Goal: Task Accomplishment & Management: Use online tool/utility

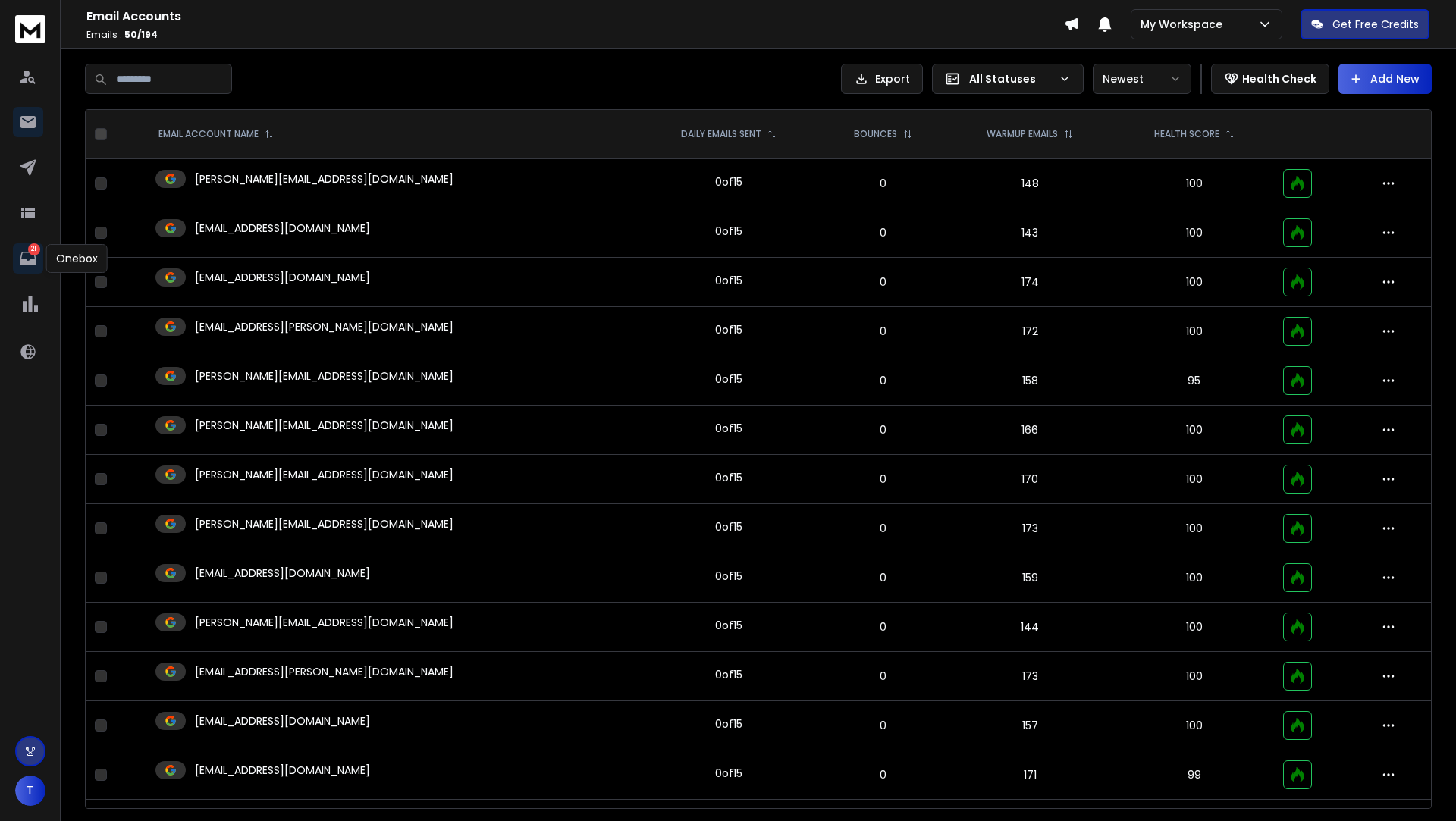
click at [28, 261] on icon at bounding box center [27, 258] width 16 height 14
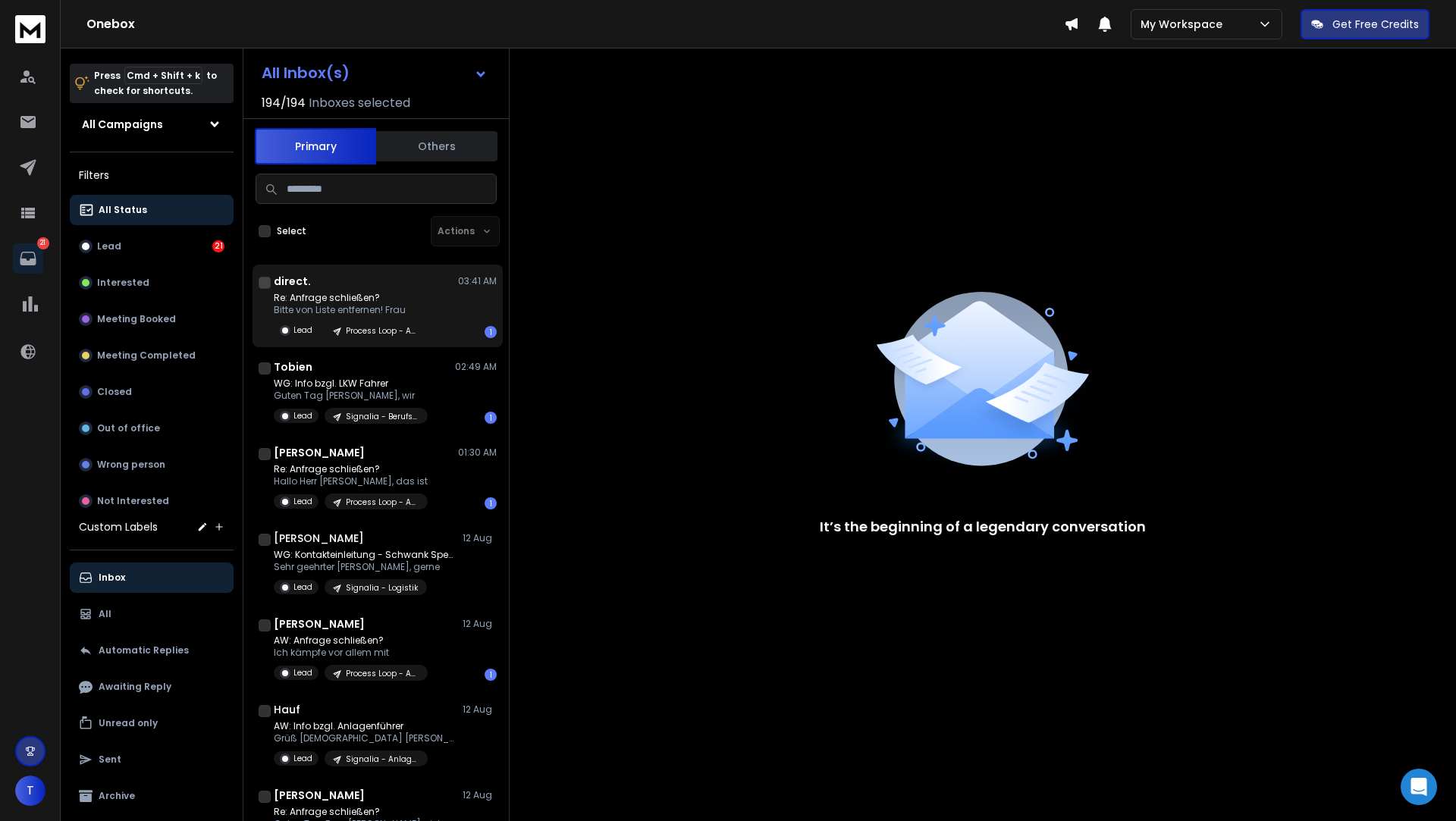
click at [429, 274] on div "direct. 03:41 AM" at bounding box center [385, 281] width 223 height 15
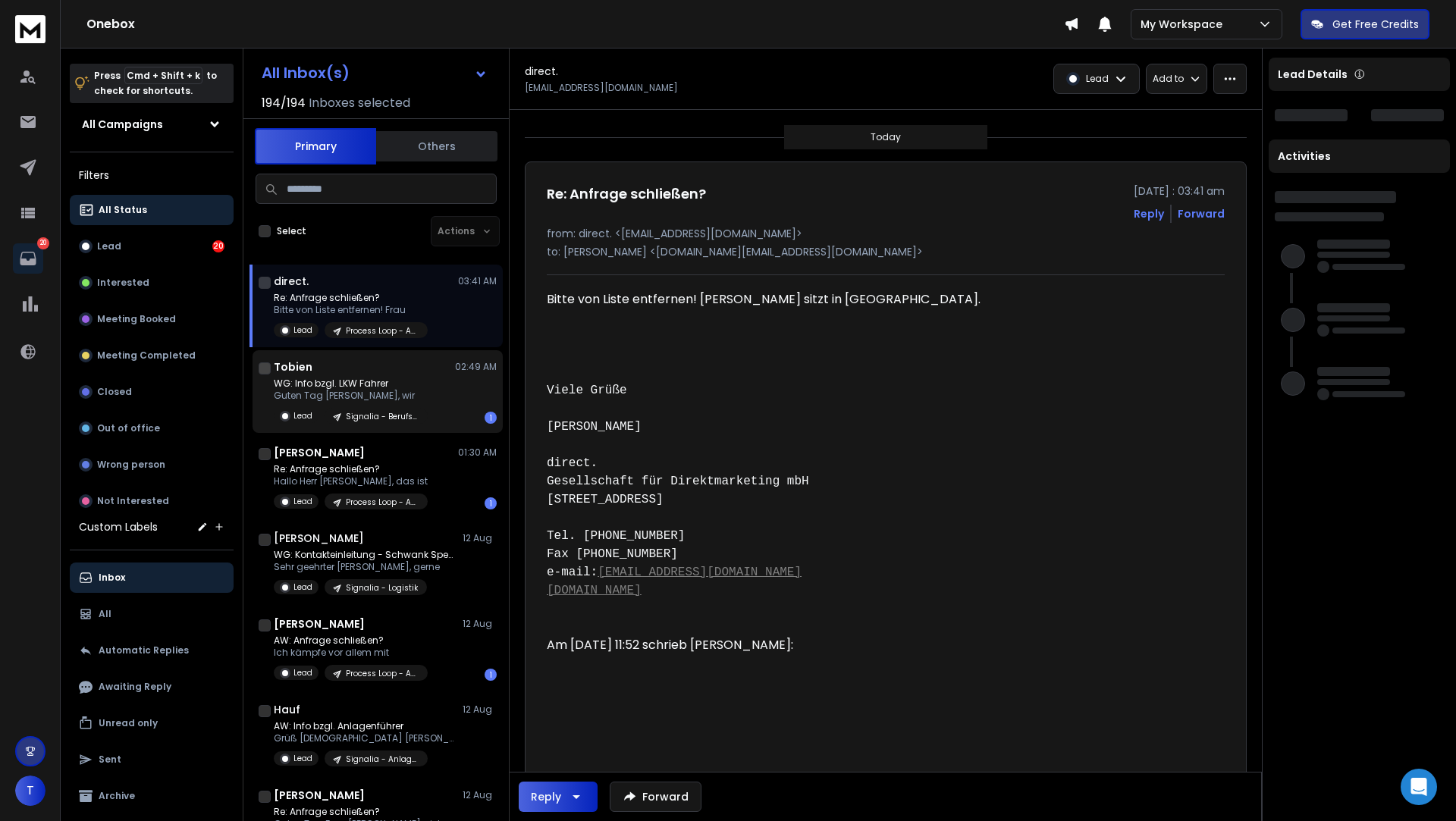
click at [461, 390] on div "WG: Info bzgl. LKW Fahrer Guten Tag [PERSON_NAME], wir Lead Signalia - Berufskr…" at bounding box center [385, 400] width 223 height 46
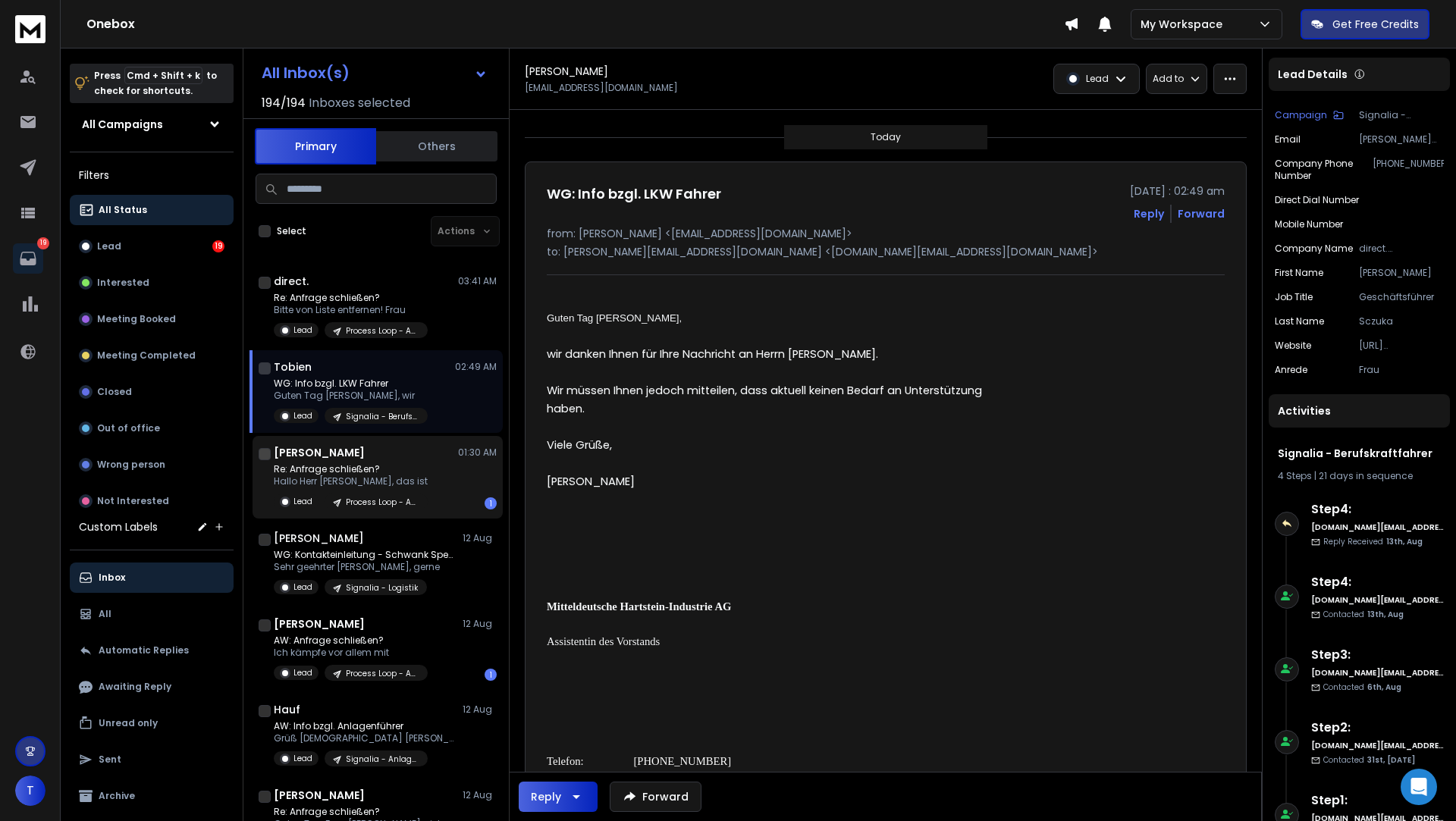
click at [476, 483] on div "Re: Anfrage schließen? [PERSON_NAME], das ist Lead Process Loop - Agentur 1" at bounding box center [385, 486] width 223 height 46
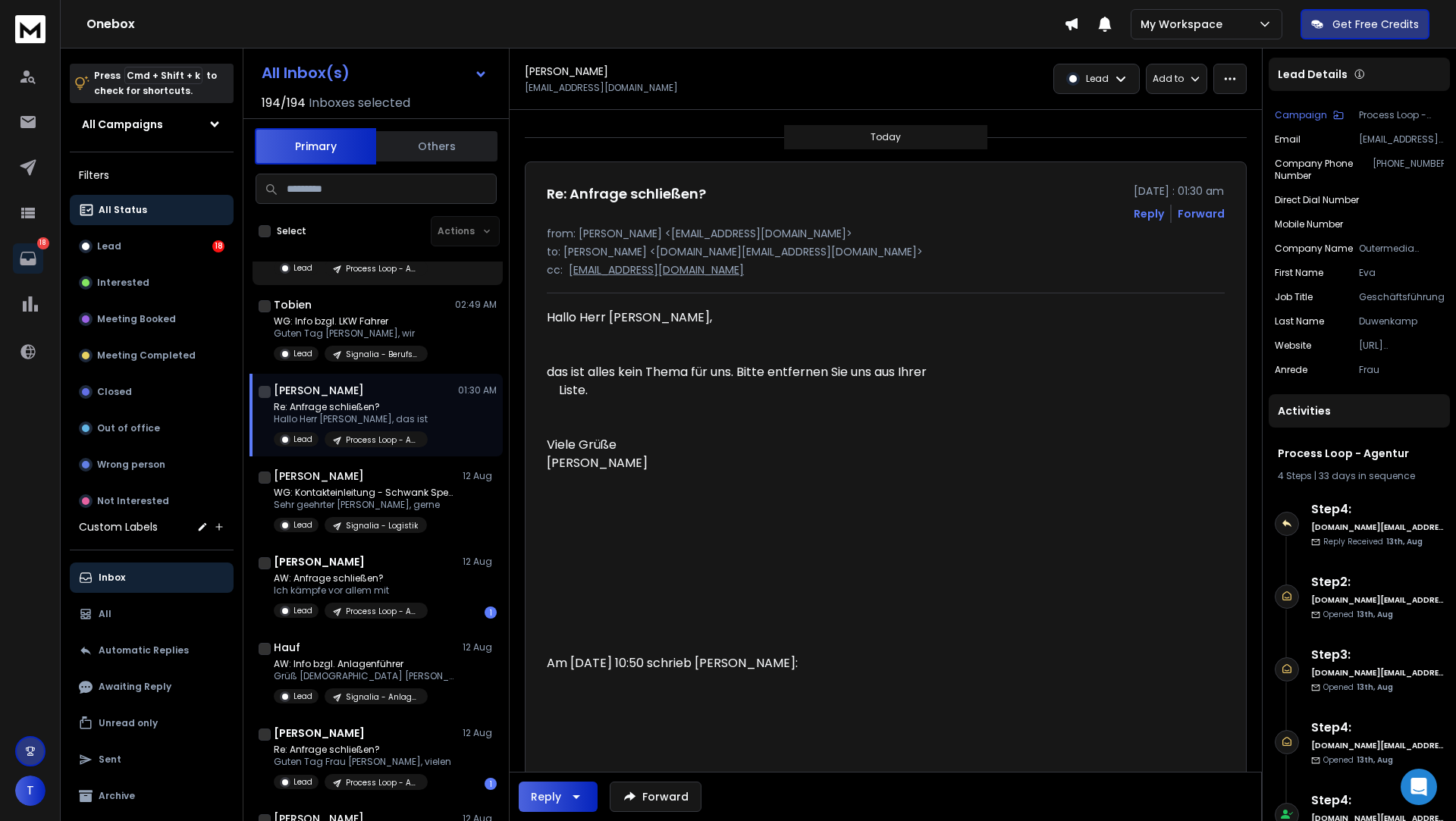
scroll to position [171, 0]
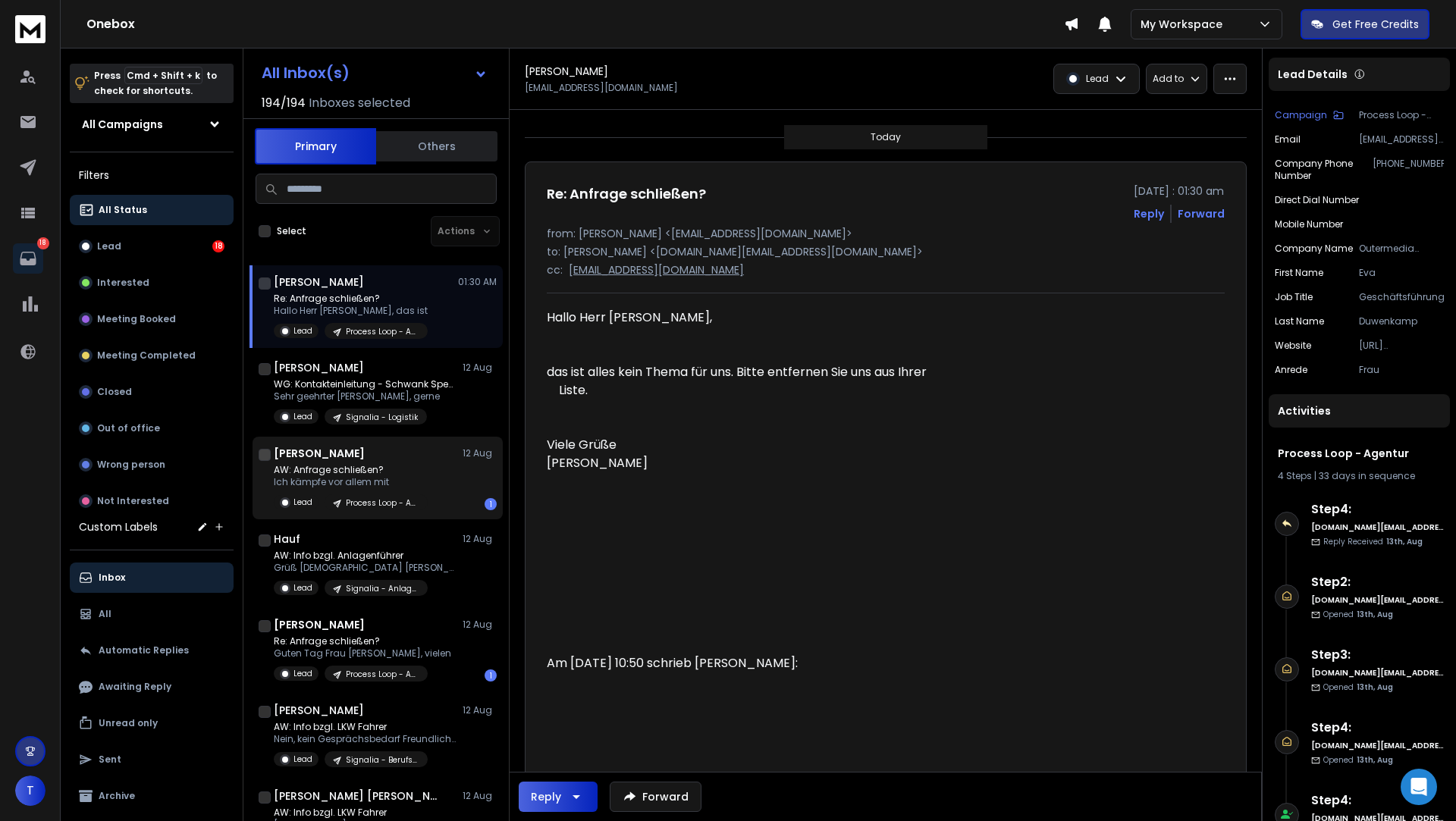
click at [421, 464] on p "AW: Anfrage schließen?" at bounding box center [350, 470] width 154 height 12
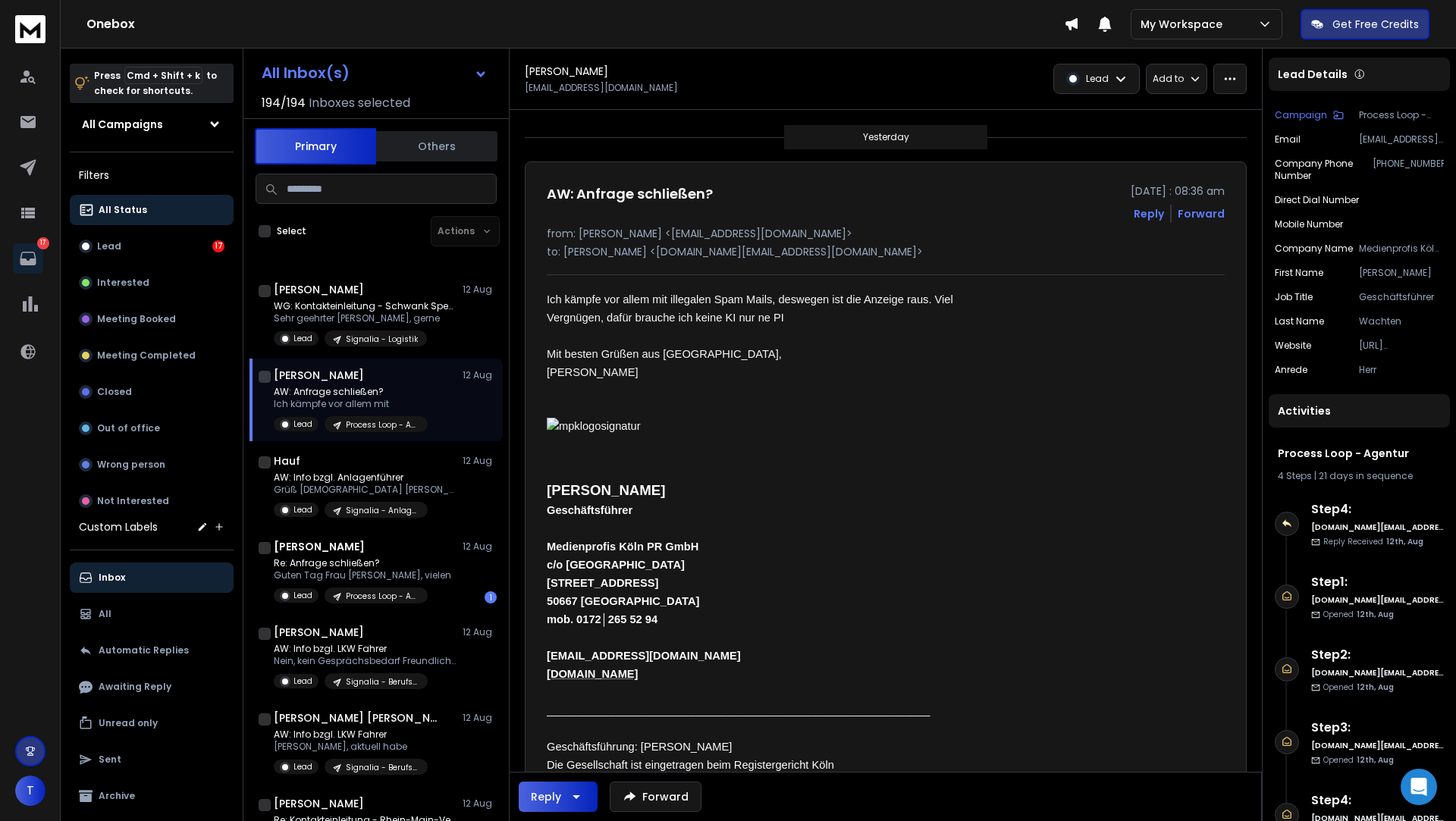
scroll to position [250, 0]
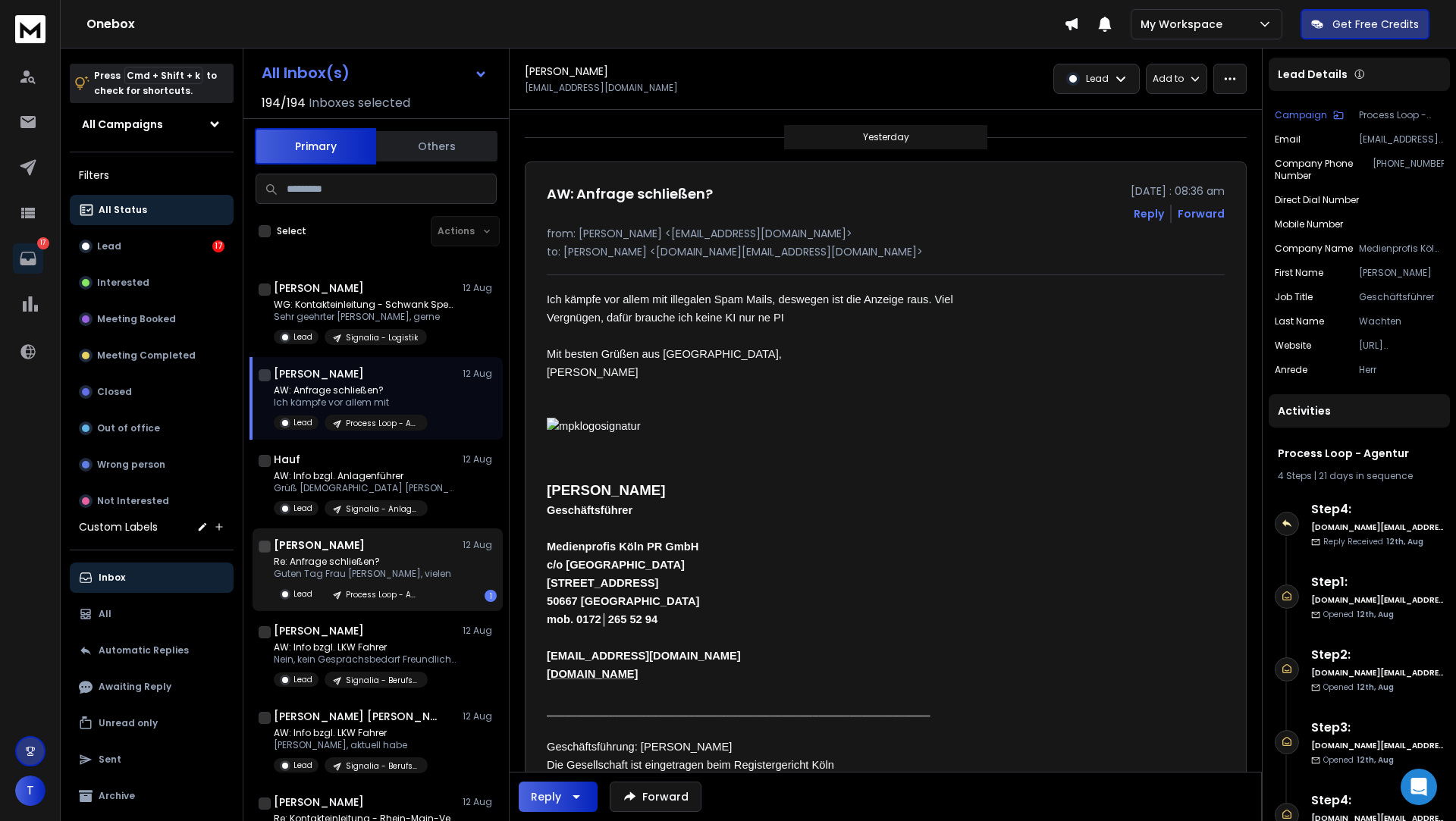
click at [438, 606] on div "[PERSON_NAME] [DATE] Re: Anfrage schließen? Guten Tag Frau [PERSON_NAME], viele…" at bounding box center [377, 570] width 250 height 83
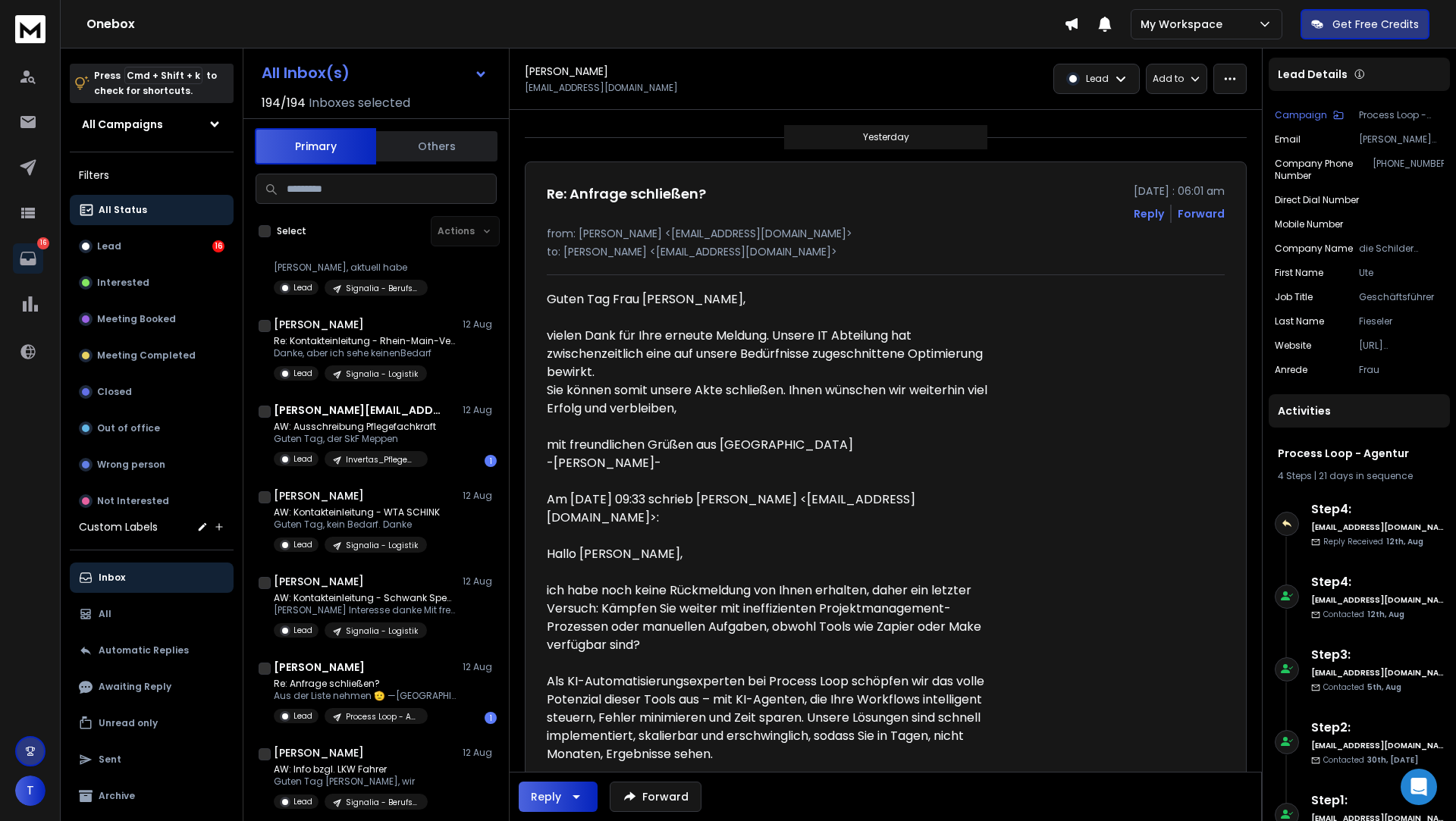
scroll to position [795, 0]
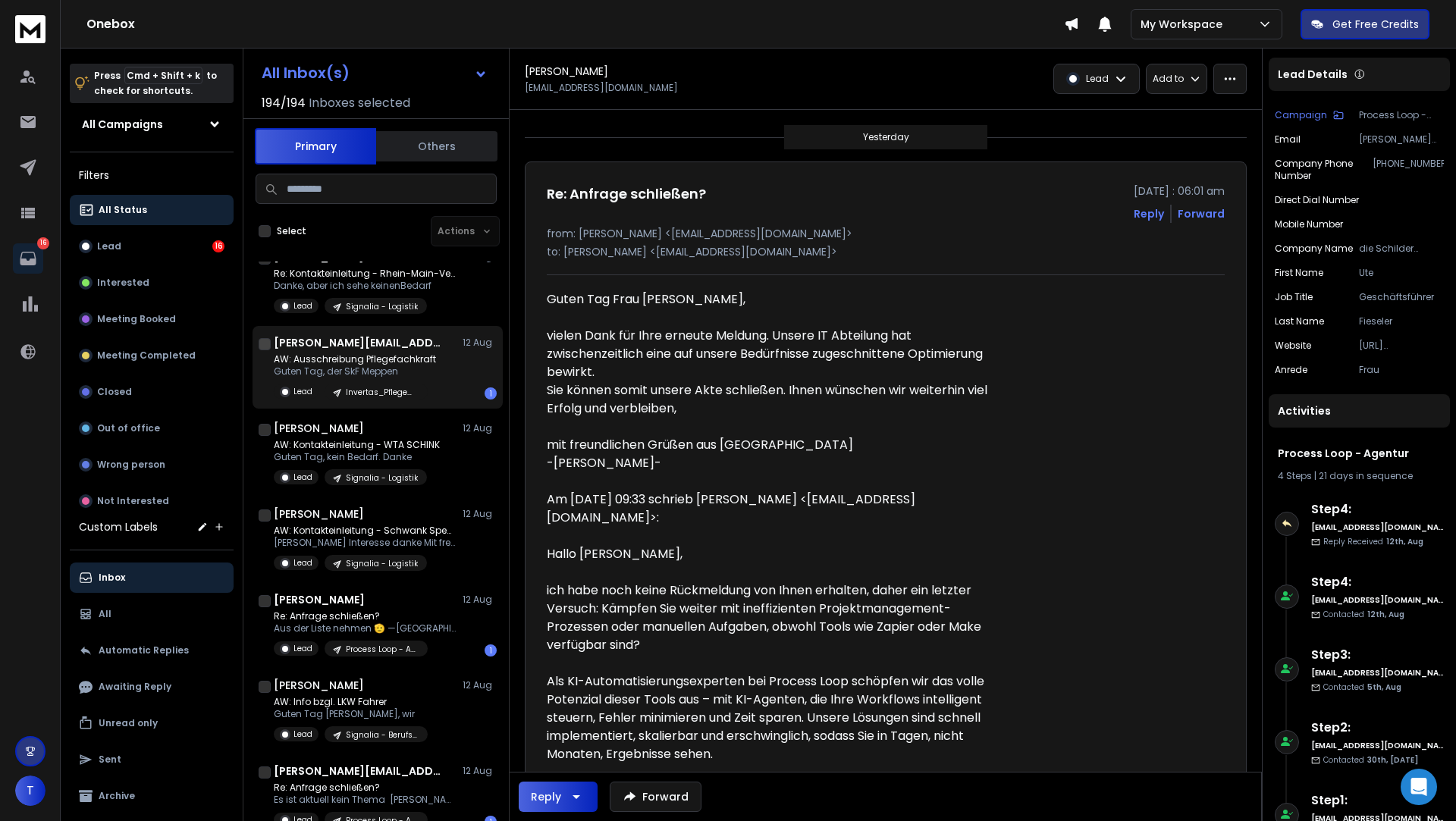
click at [444, 396] on div "AW: Ausschreibung Pflegefachkraft Guten Tag, der SkF Meppen Lead Invertas_Pfleg…" at bounding box center [385, 376] width 223 height 46
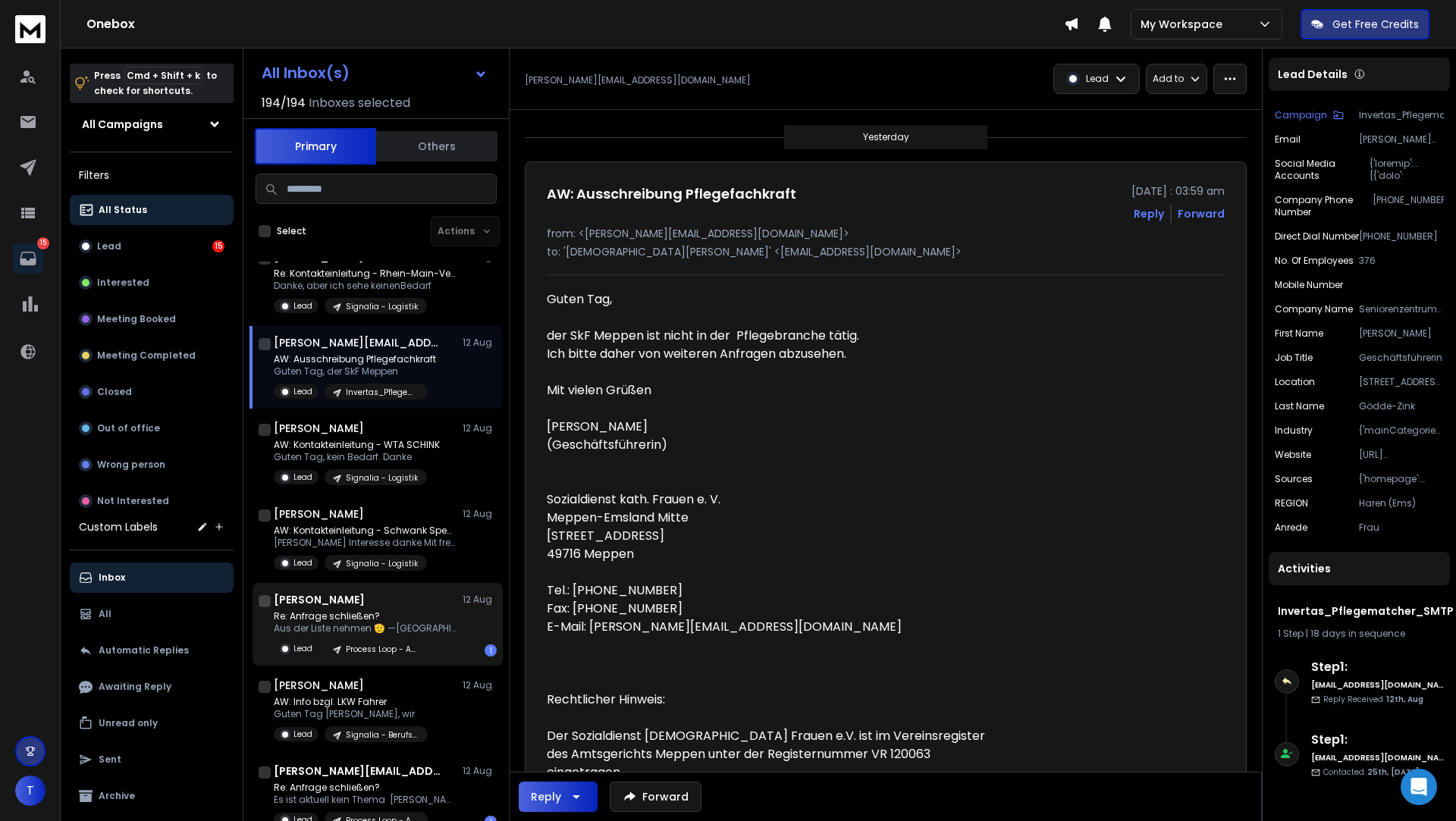
click at [445, 625] on div "Re: Anfrage schließen? Aus der Liste nehmen 🫡 —Gabor Lead Process Loop - Agentu…" at bounding box center [385, 633] width 223 height 46
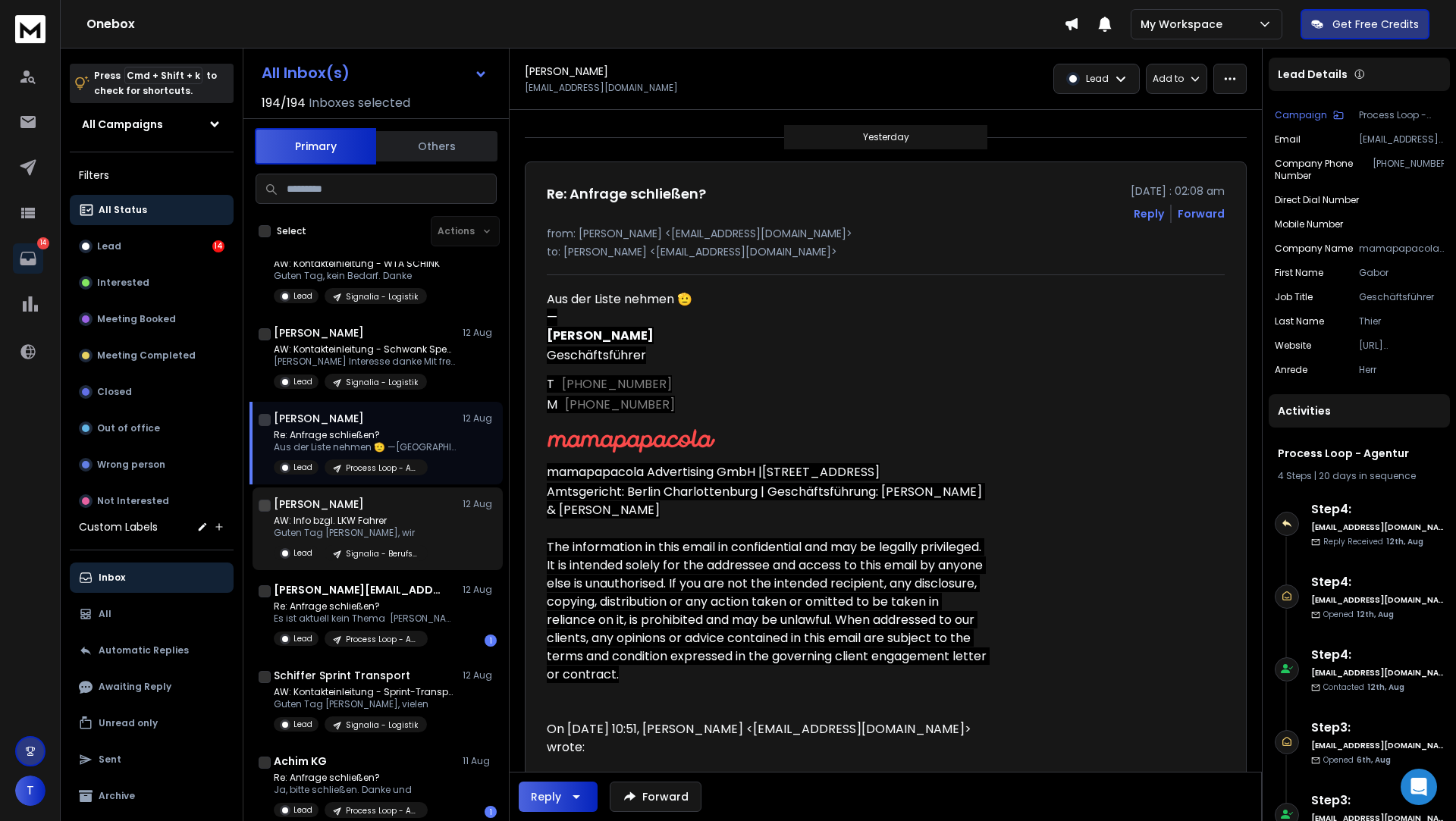
scroll to position [1032, 0]
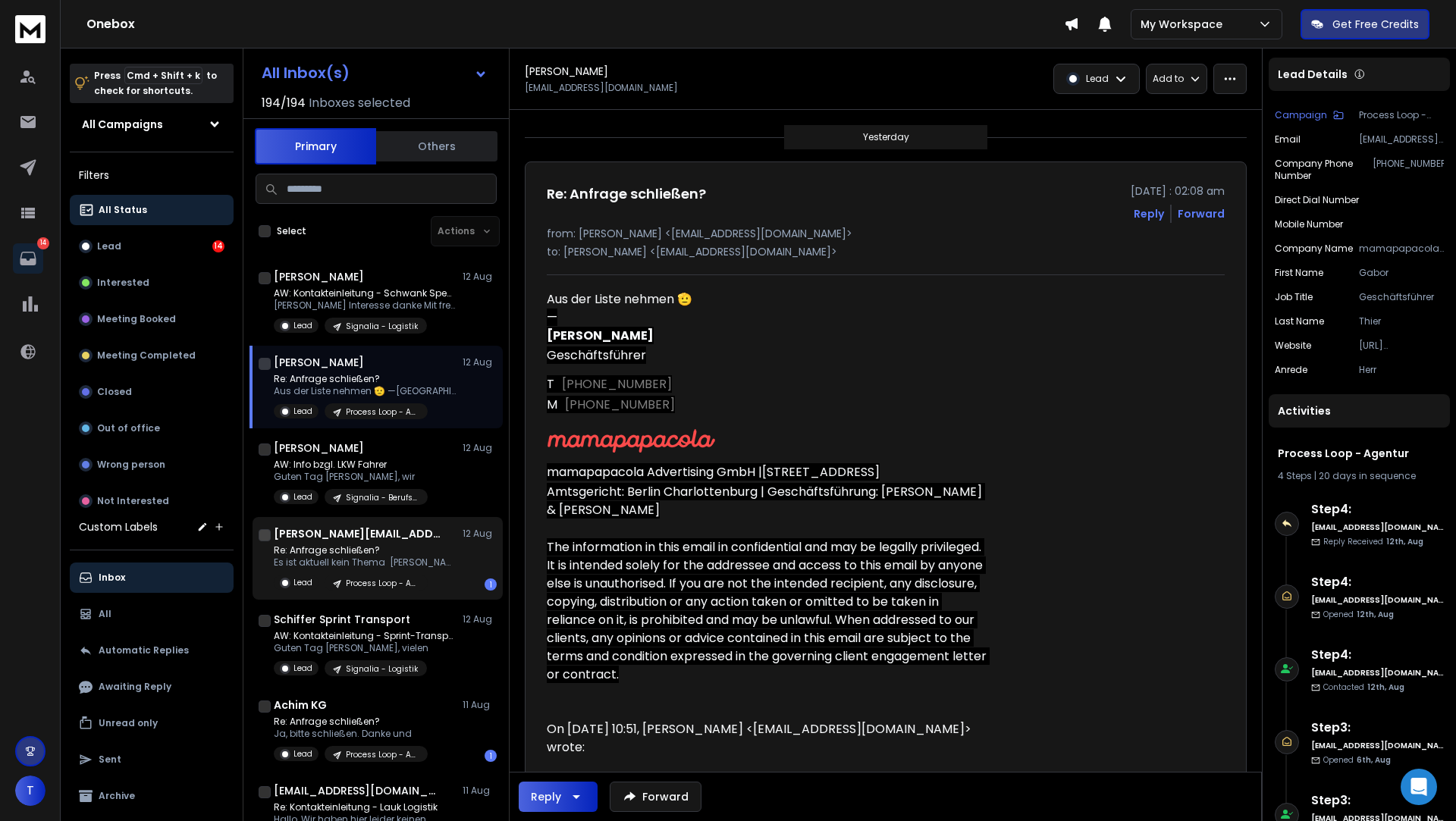
click at [440, 591] on div "[PERSON_NAME][EMAIL_ADDRESS][DOMAIN_NAME] [DATE] Re: Anfrage schließen? Es ist …" at bounding box center [377, 558] width 250 height 83
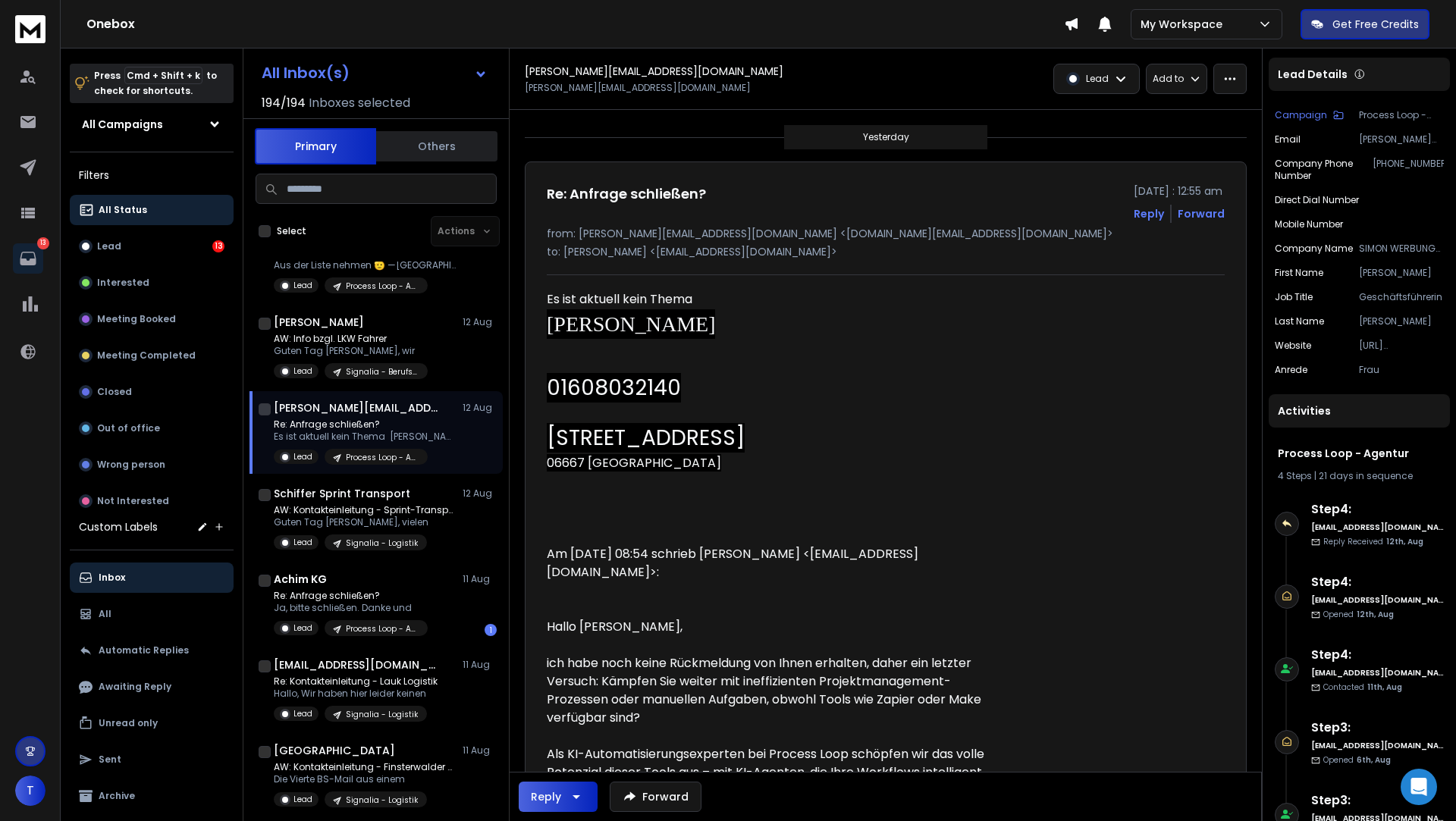
scroll to position [1169, 0]
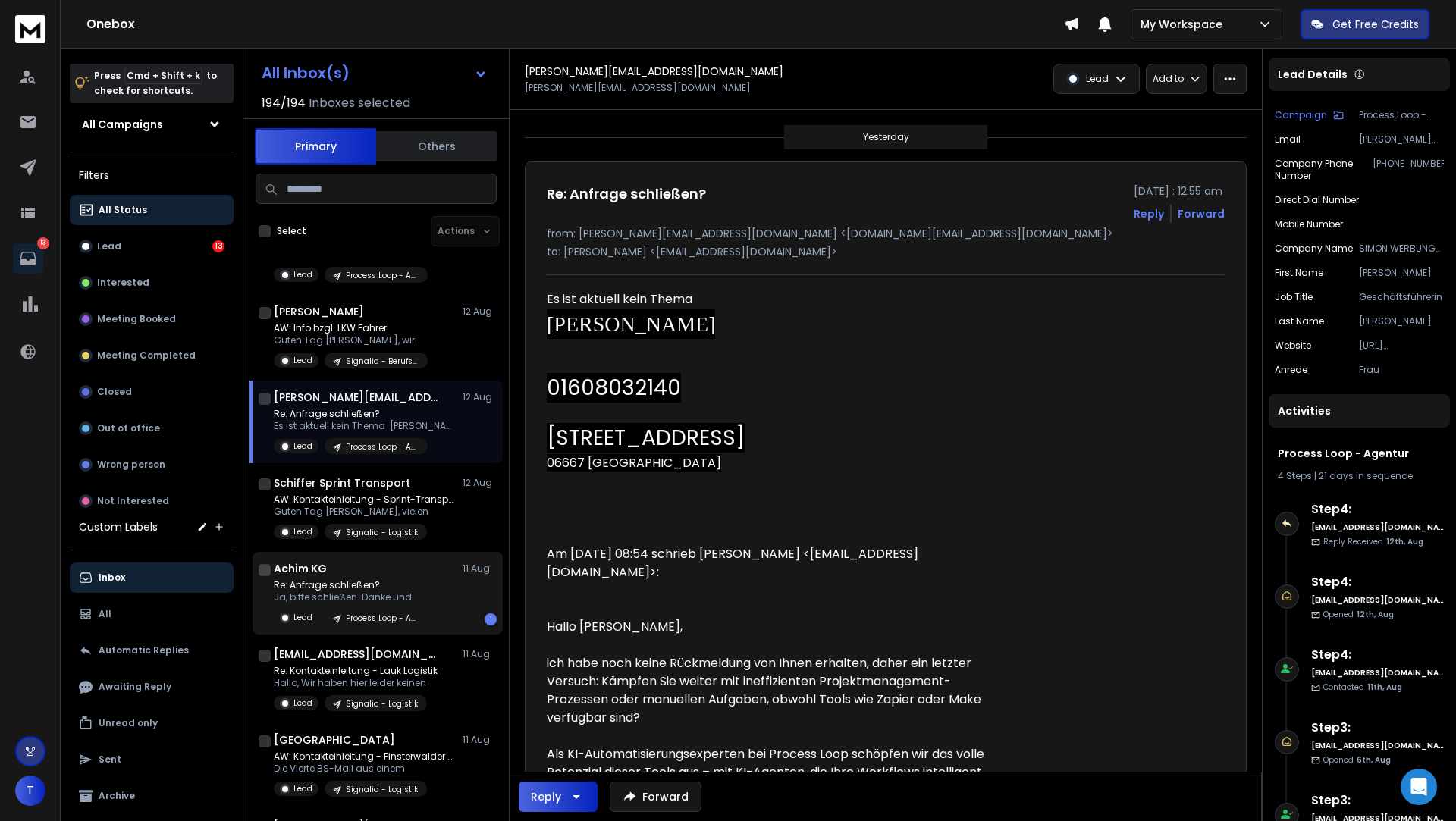
click at [446, 608] on div "Re: Anfrage schließen? [PERSON_NAME], bitte schließen. Danke und Lead Process L…" at bounding box center [385, 602] width 223 height 46
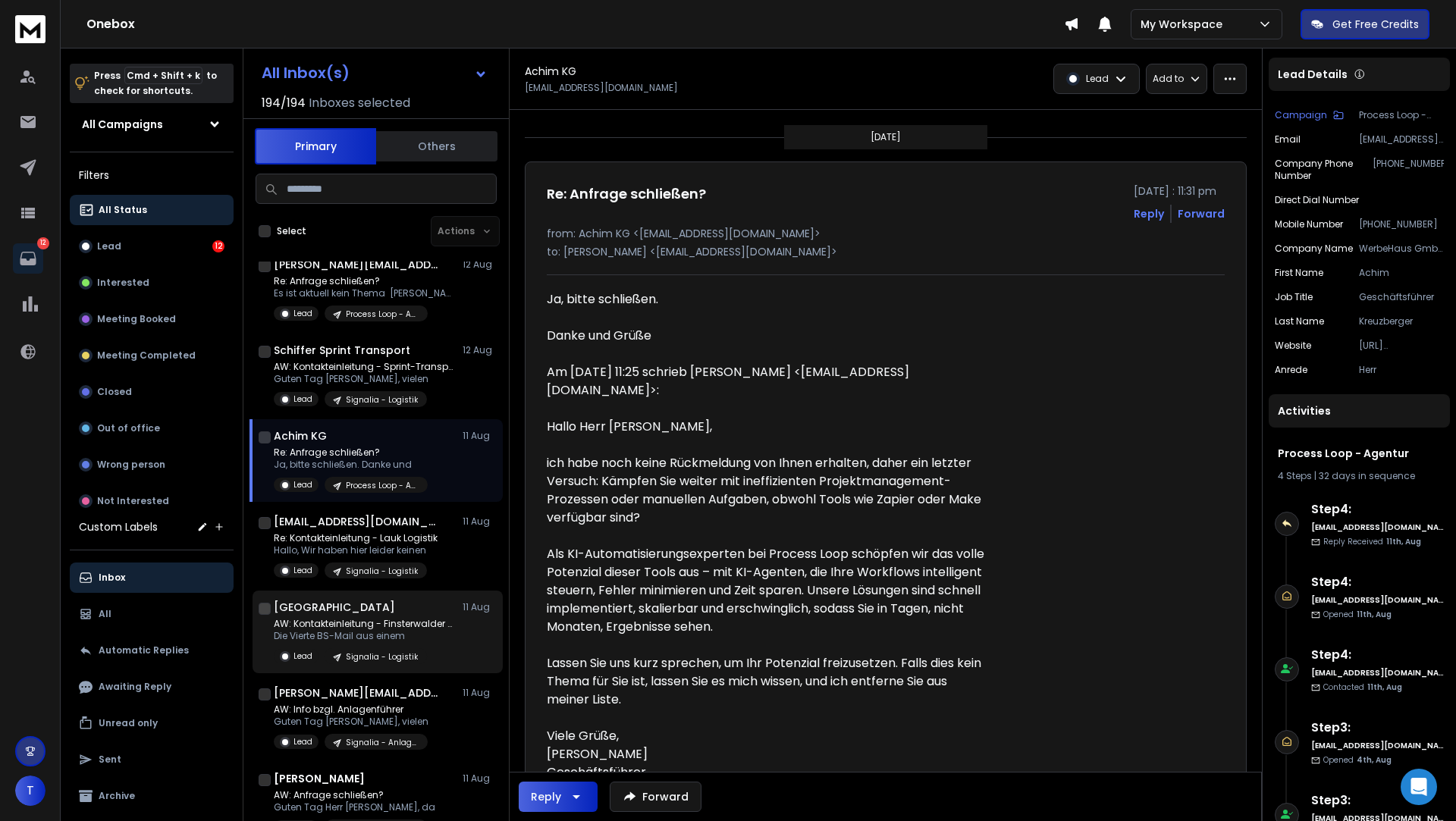
scroll to position [1315, 0]
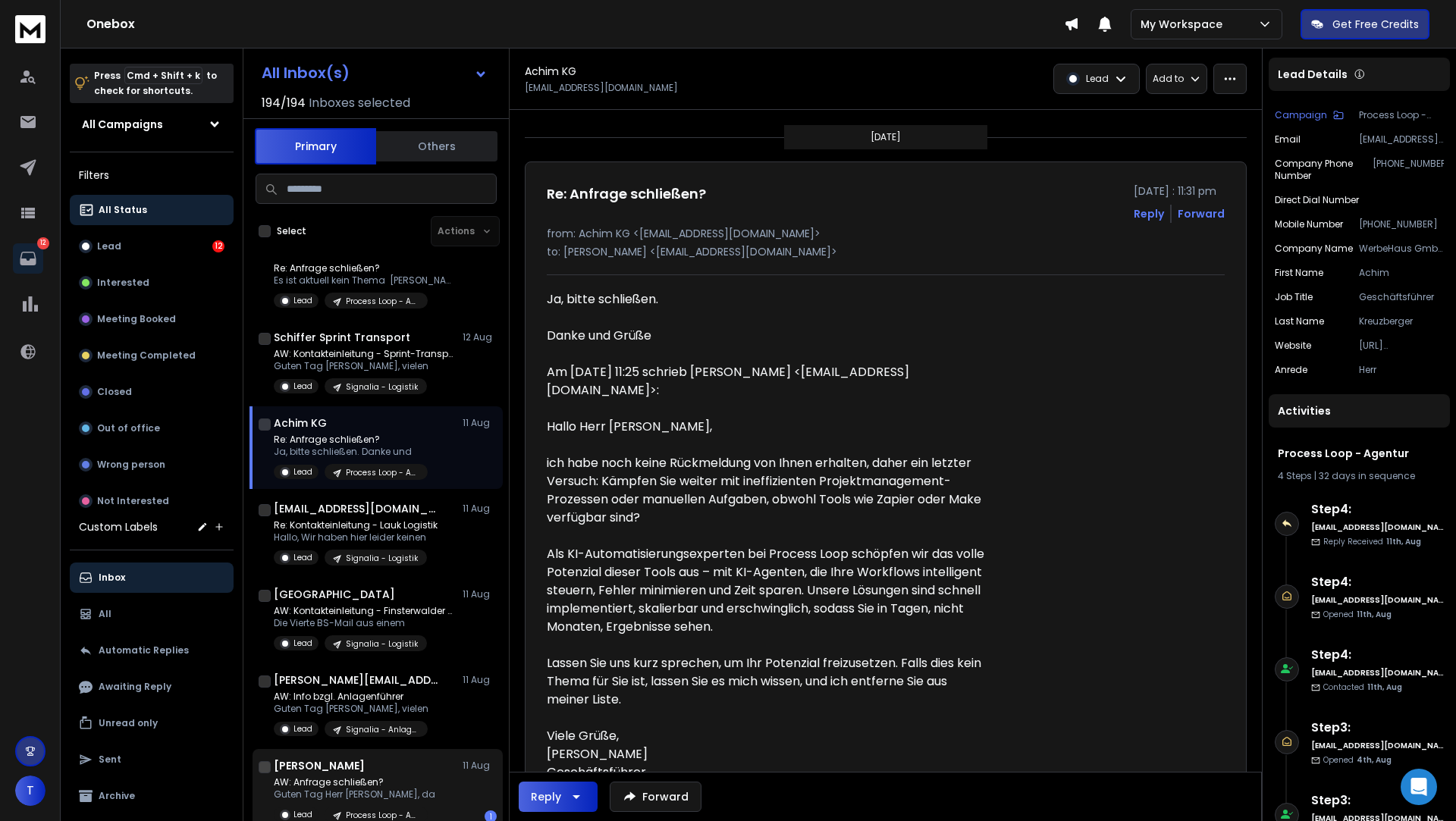
click at [416, 781] on p "AW: Anfrage schließen?" at bounding box center [354, 782] width 162 height 12
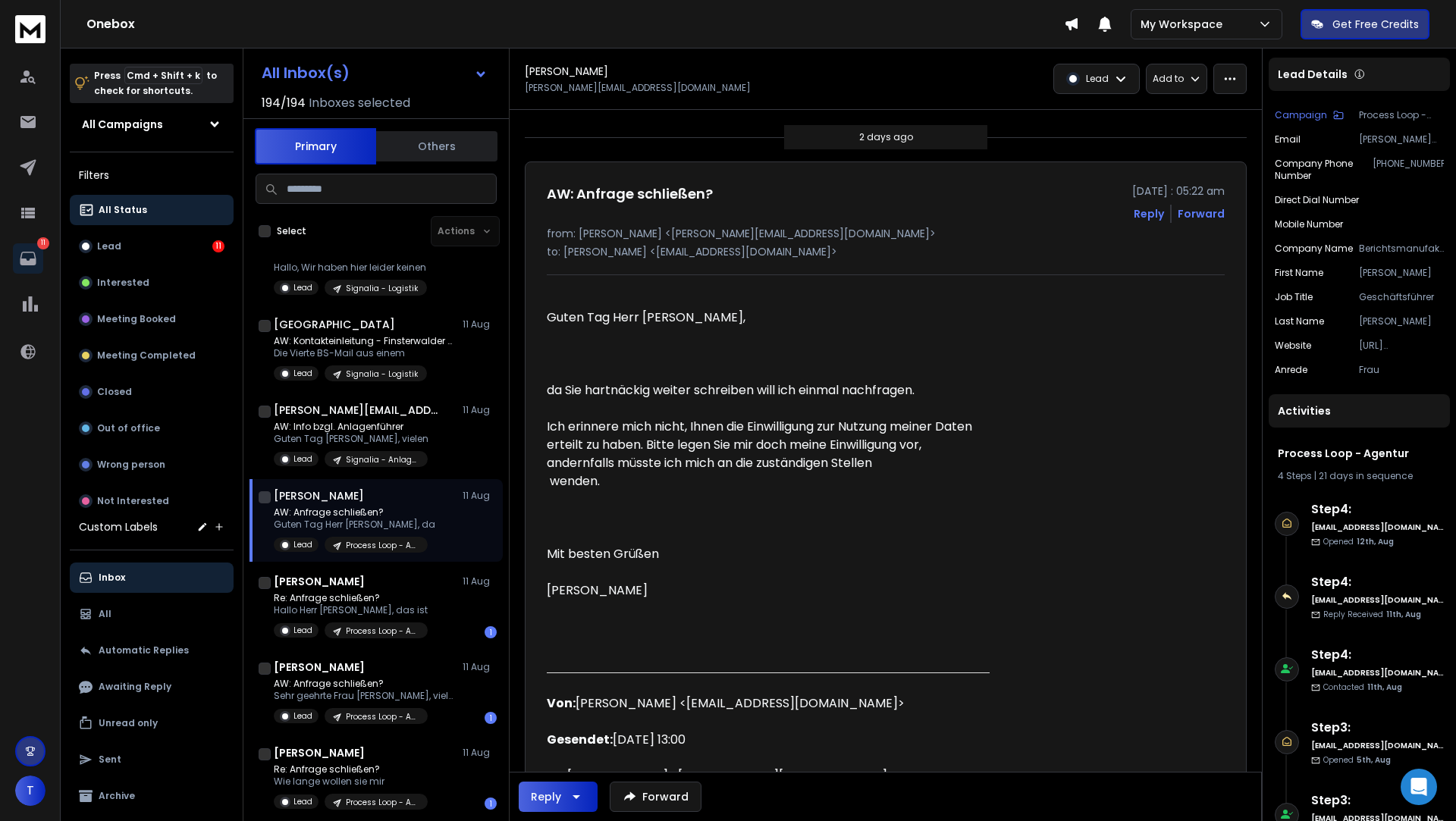
scroll to position [1683, 0]
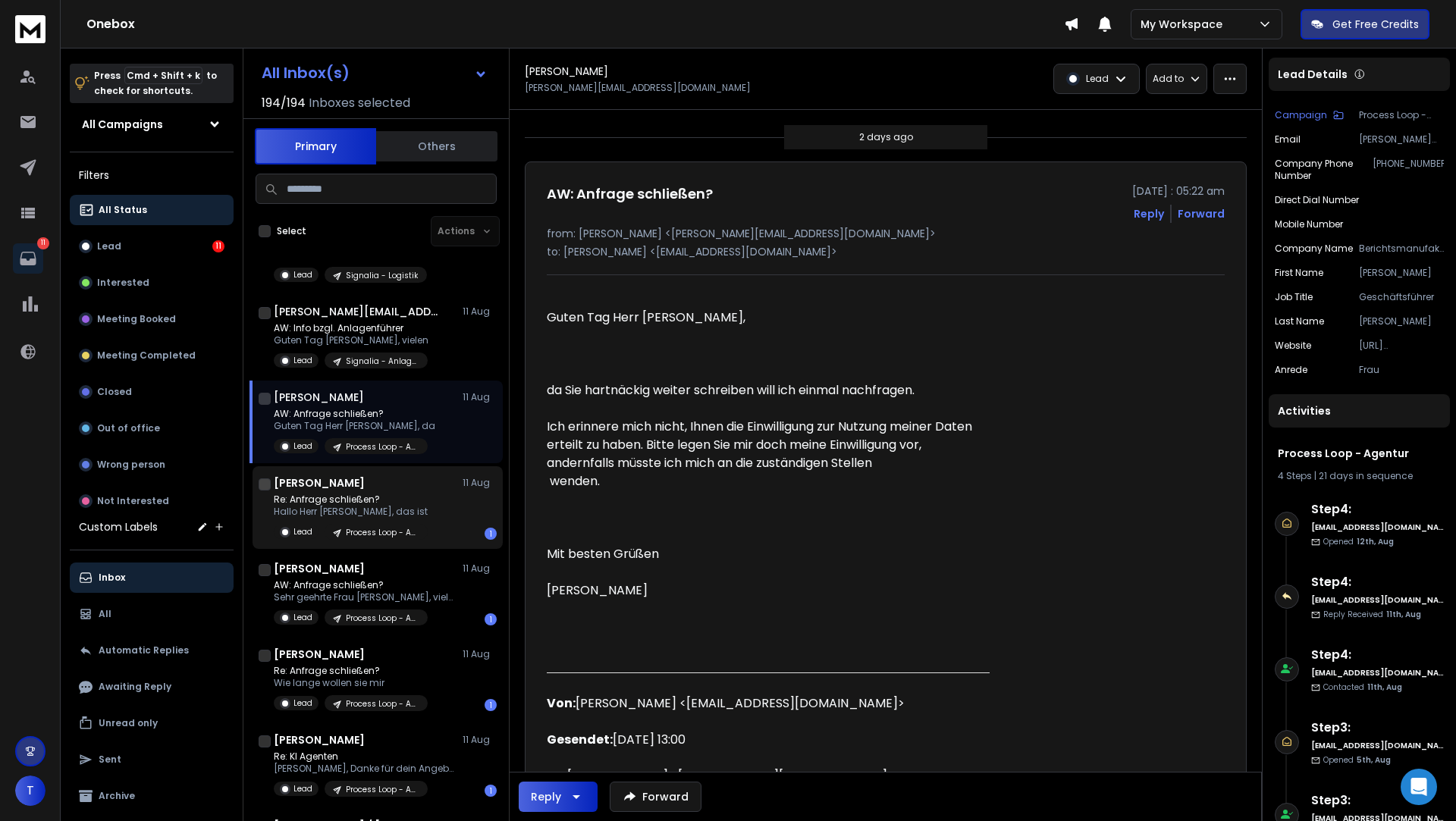
click at [437, 509] on div "Re: Anfrage schließen? [PERSON_NAME], das ist Lead Process Loop - Agentur 1" at bounding box center [385, 516] width 223 height 46
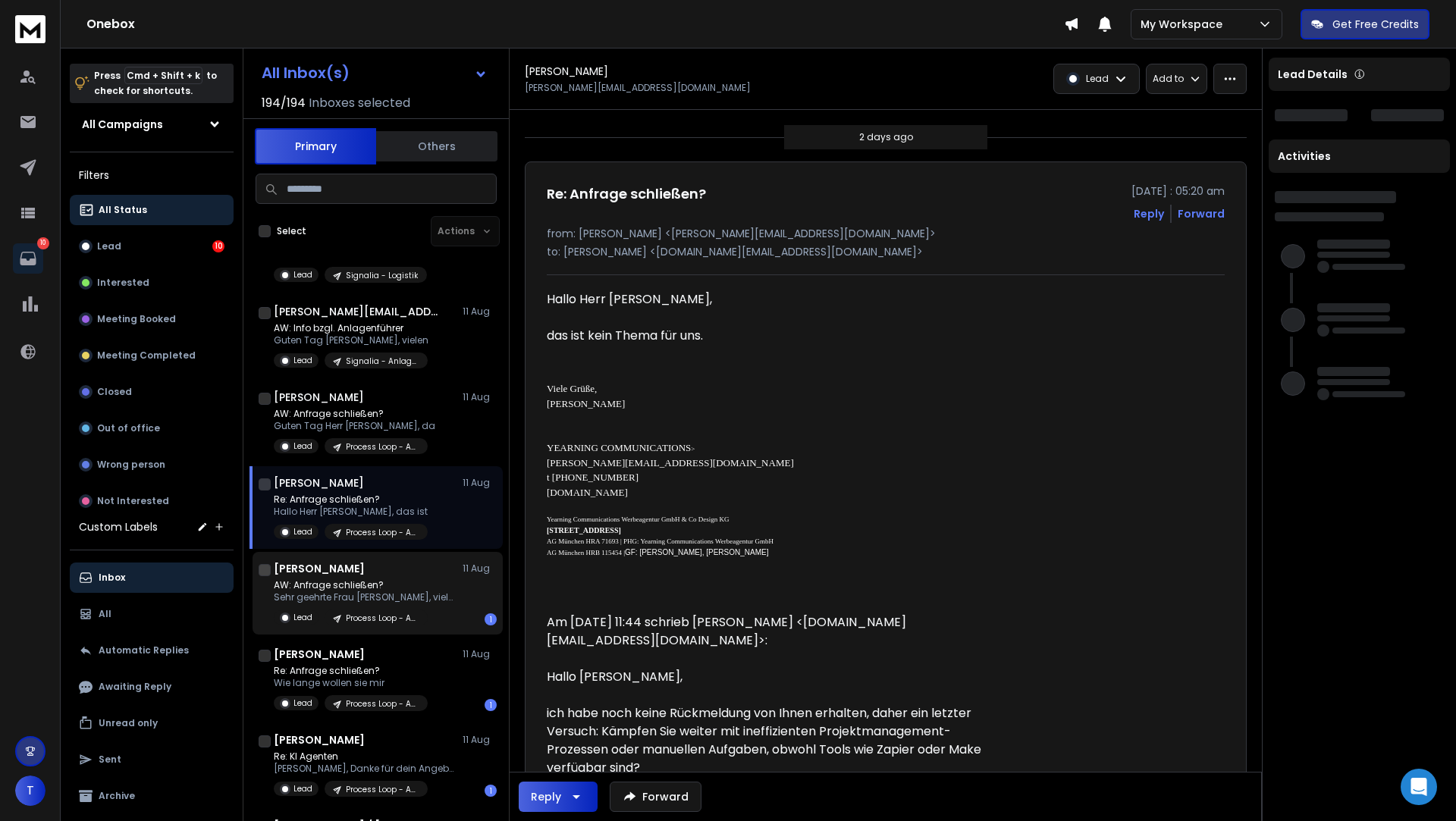
click at [425, 559] on div "[PERSON_NAME] [DATE] AW: Anfrage schließen? Sehr geehrte Frau [PERSON_NAME], vi…" at bounding box center [377, 593] width 250 height 83
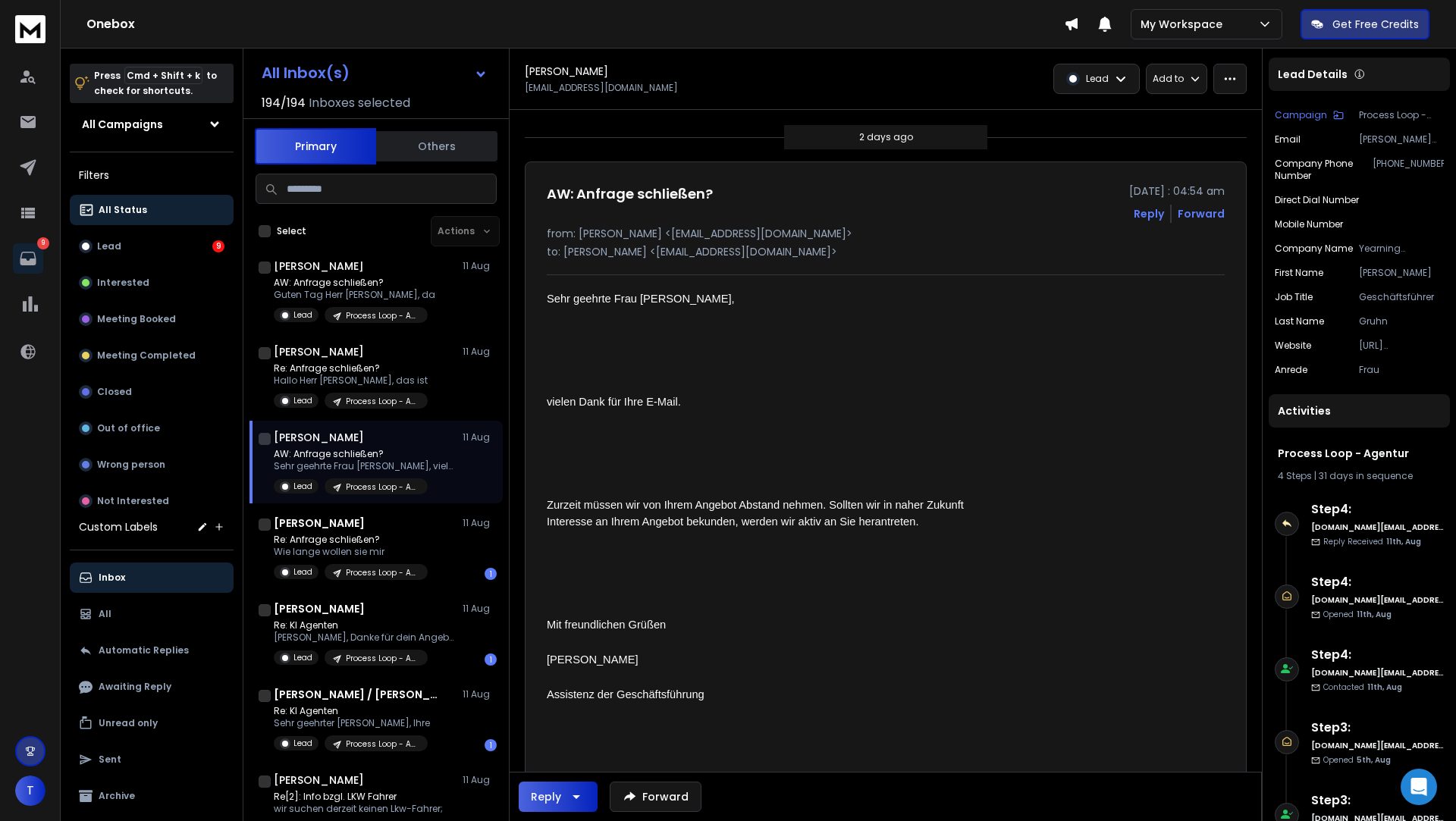
scroll to position [1817, 0]
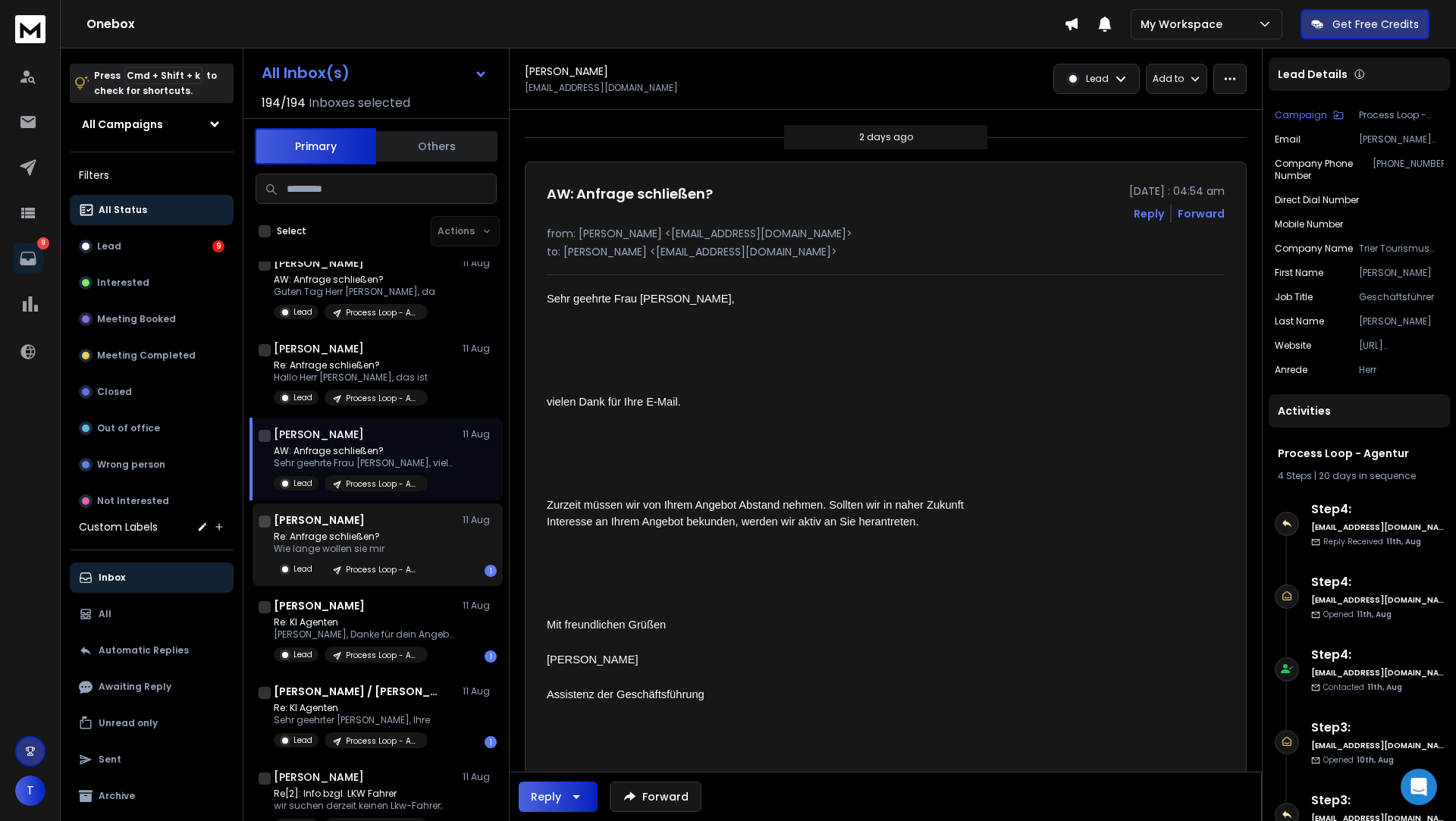
click at [379, 539] on p "Re: Anfrage schließen?" at bounding box center [350, 537] width 154 height 12
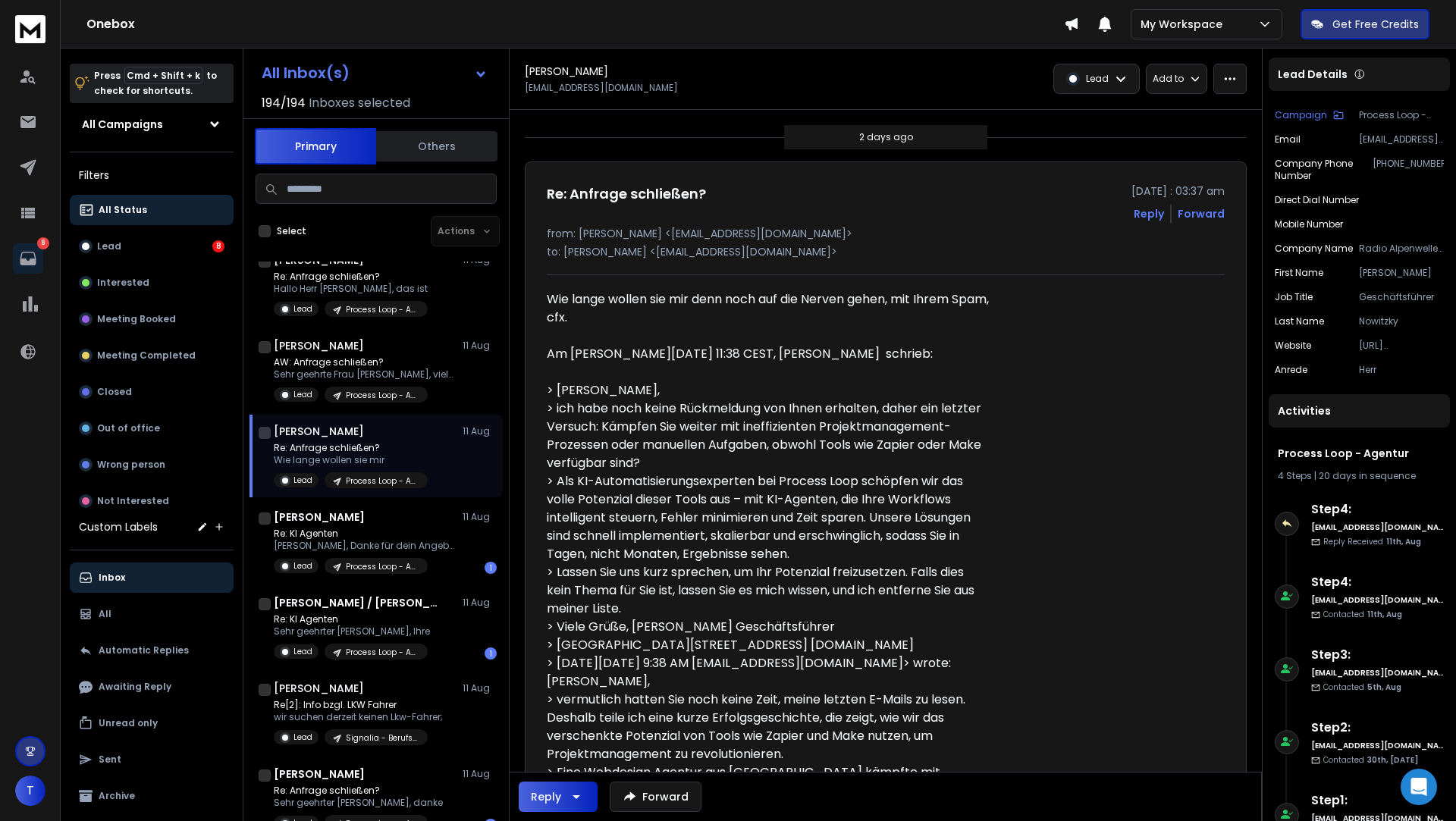
scroll to position [1919, 0]
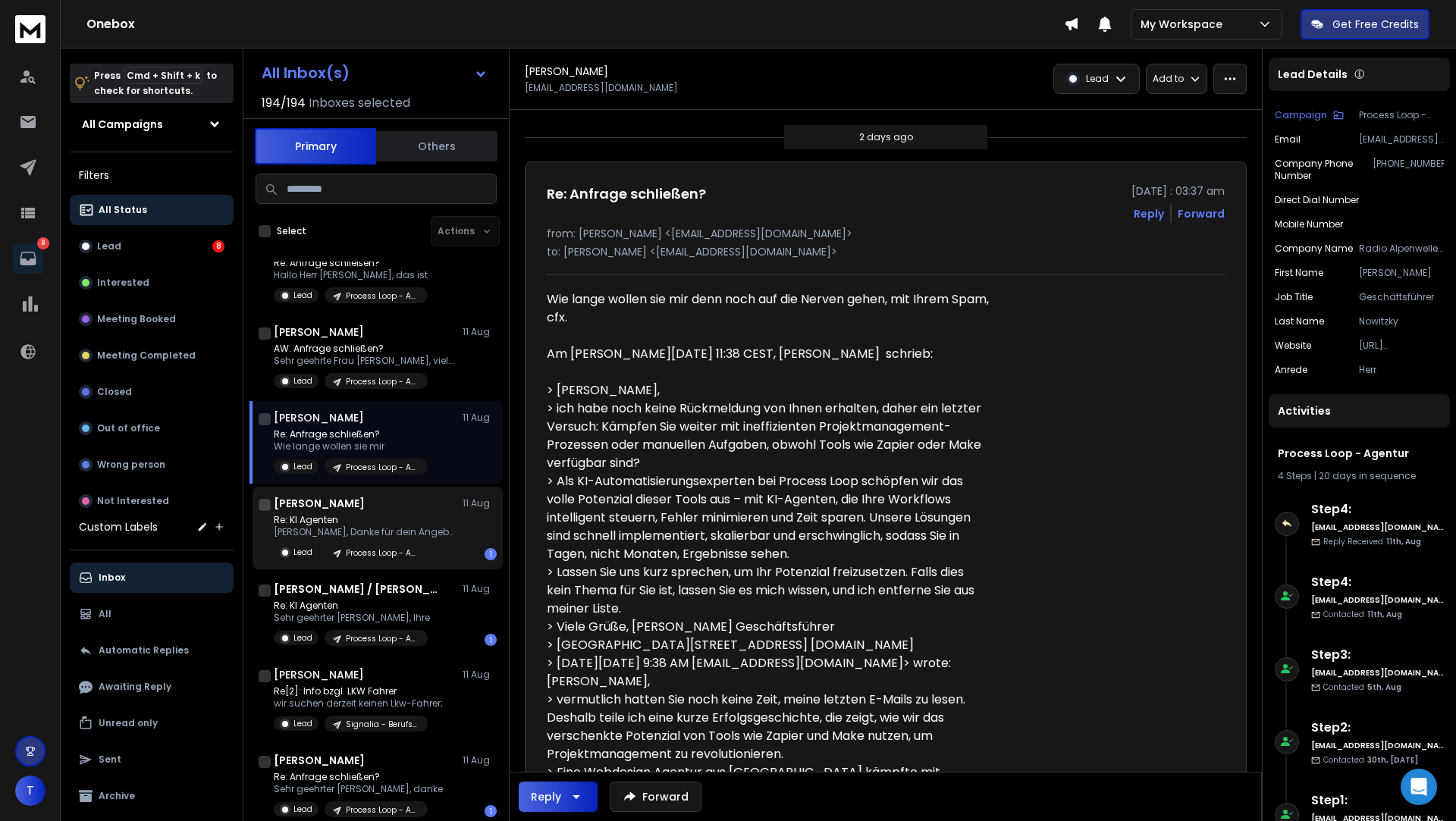
click at [400, 565] on div "[PERSON_NAME] [DATE] Re: KI Agenten [PERSON_NAME], Danke für dein Angebot. Wir …" at bounding box center [377, 528] width 250 height 83
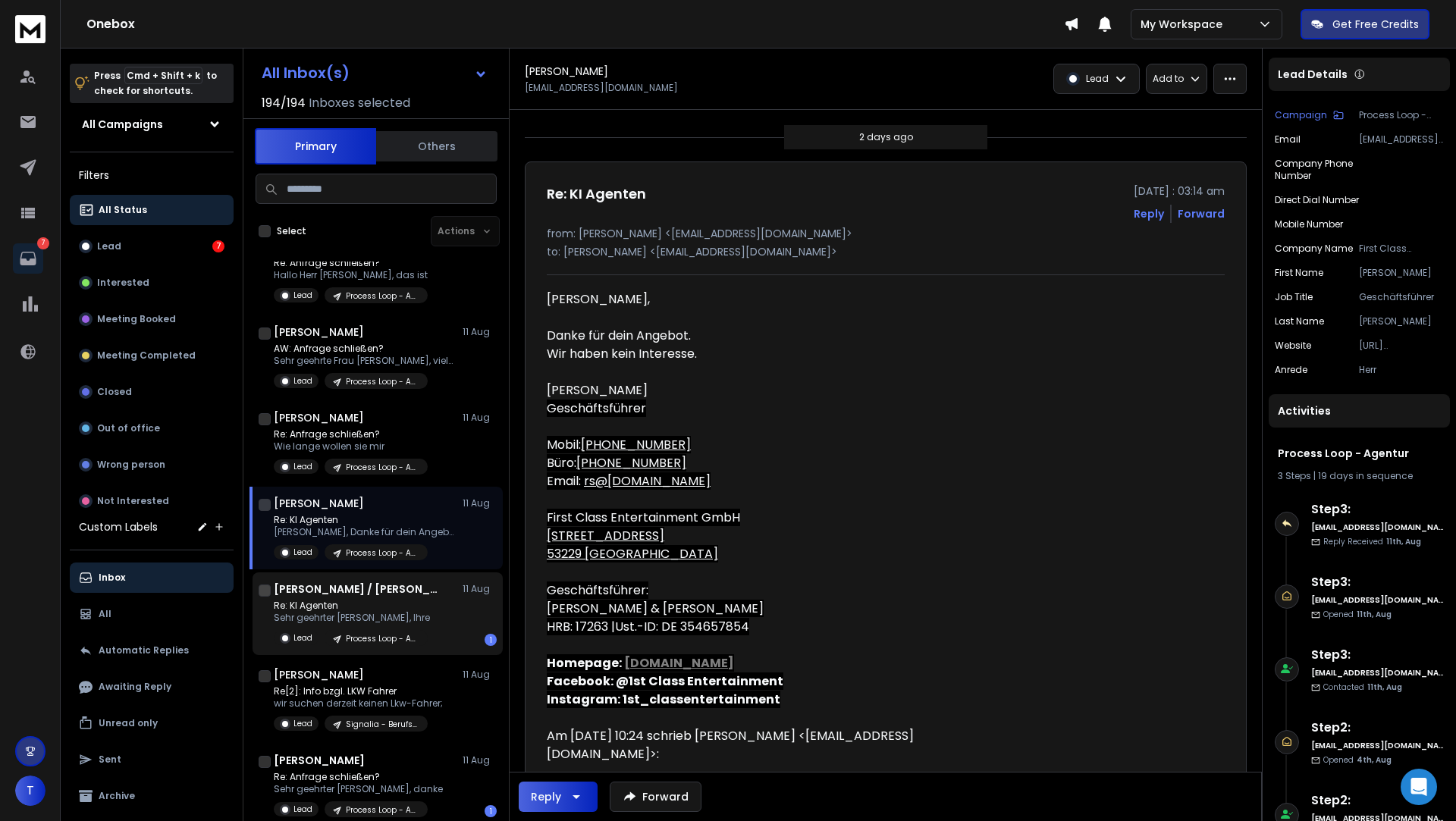
click at [429, 597] on div "[PERSON_NAME] / [PERSON_NAME] Werbeagentur GmbH & Co. KG [DATE] Re: KI Agenten …" at bounding box center [385, 614] width 223 height 65
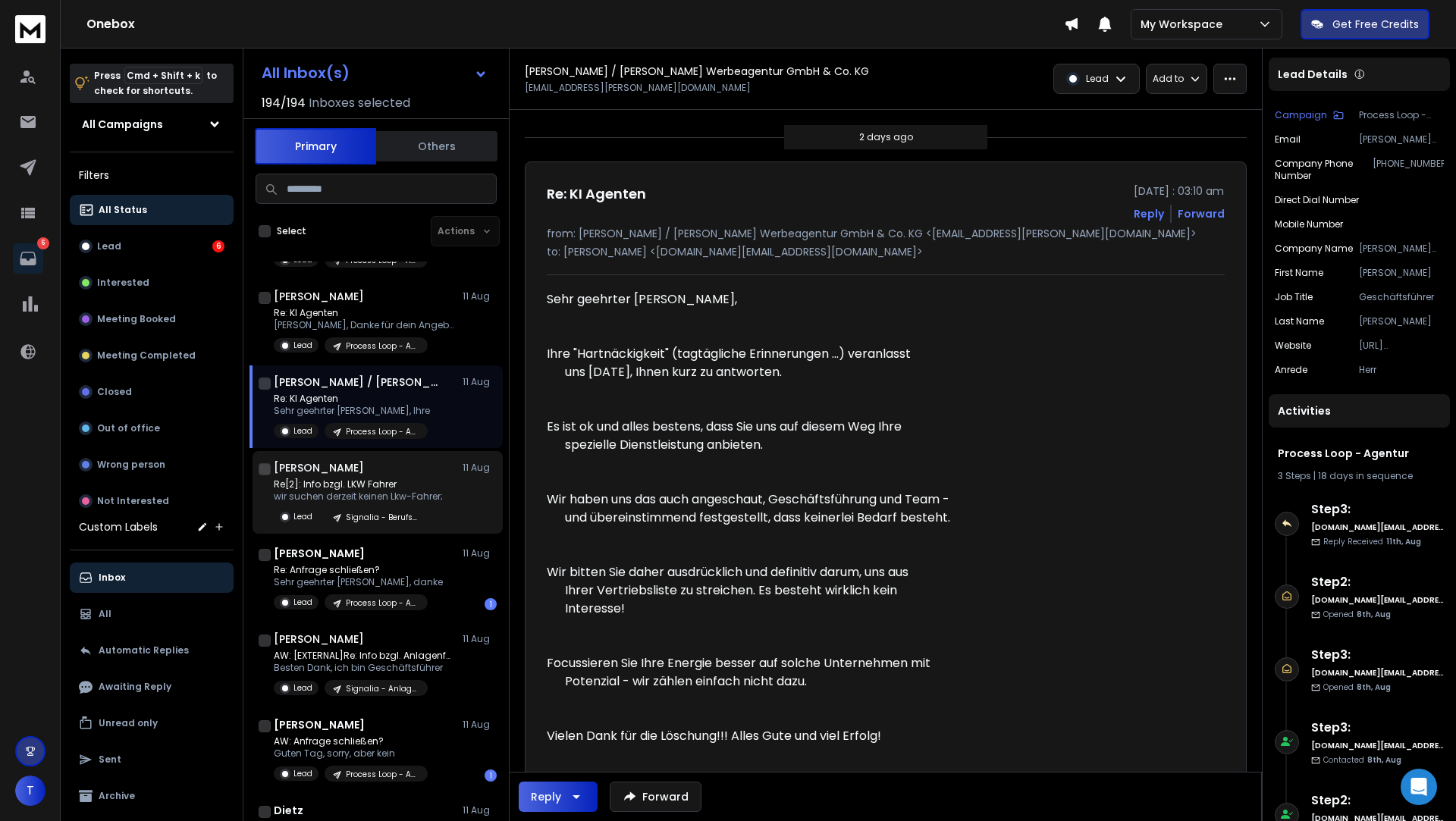
scroll to position [2173, 0]
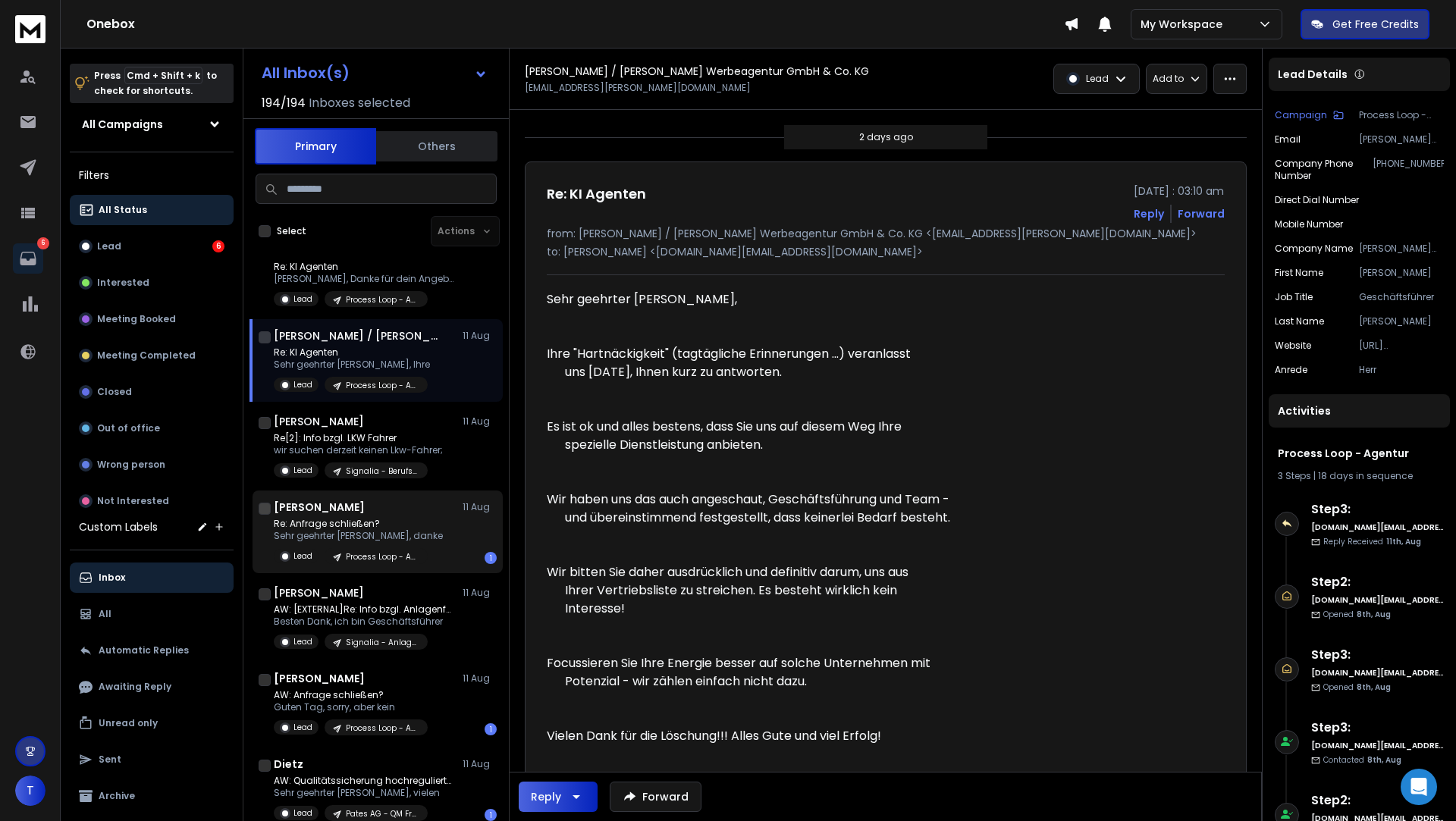
click at [423, 545] on div "Re: Anfrage schließen? Sehr geehrter Herr [PERSON_NAME], danke Lead Process Loo…" at bounding box center [358, 541] width 169 height 46
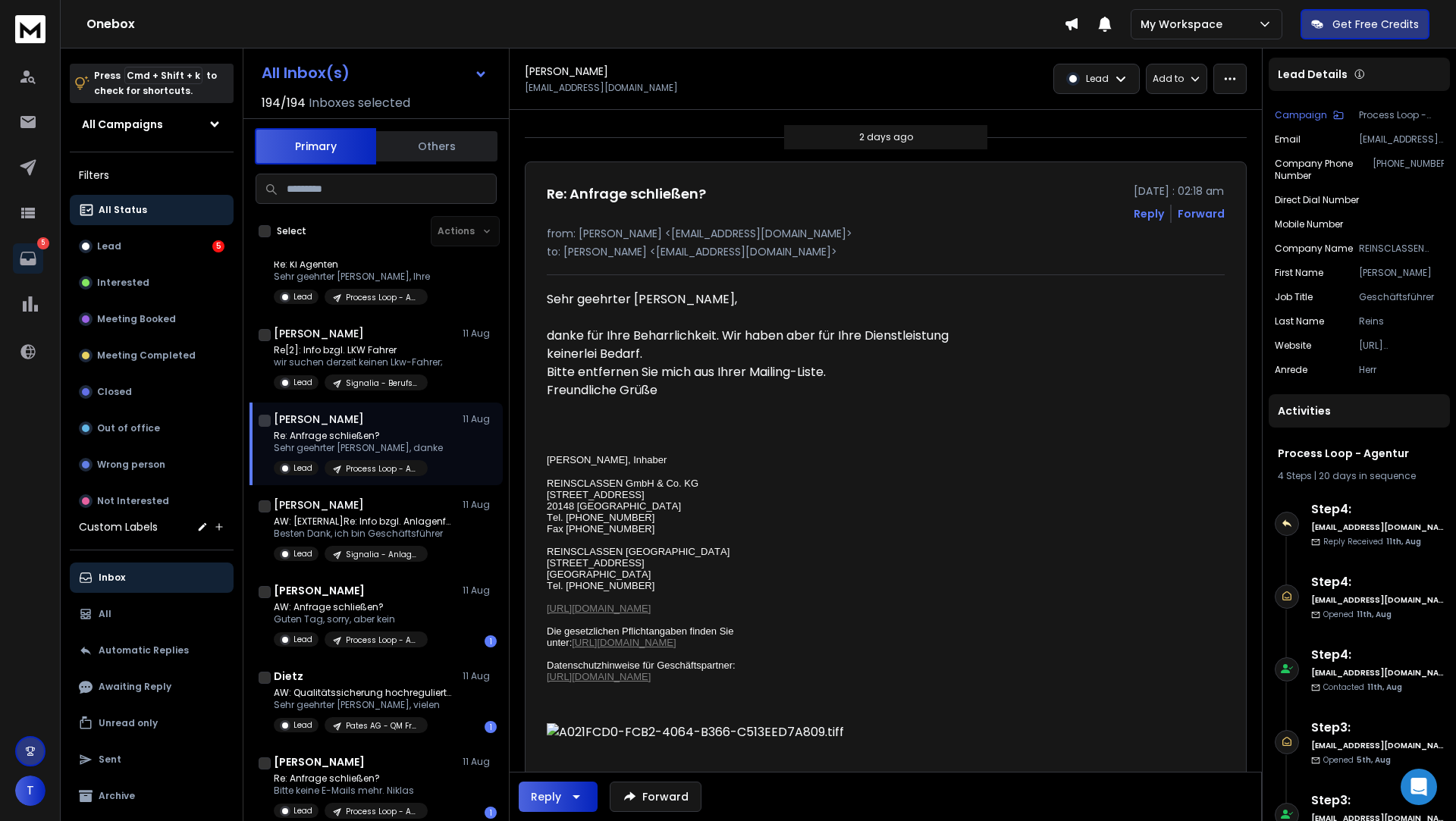
scroll to position [2310, 0]
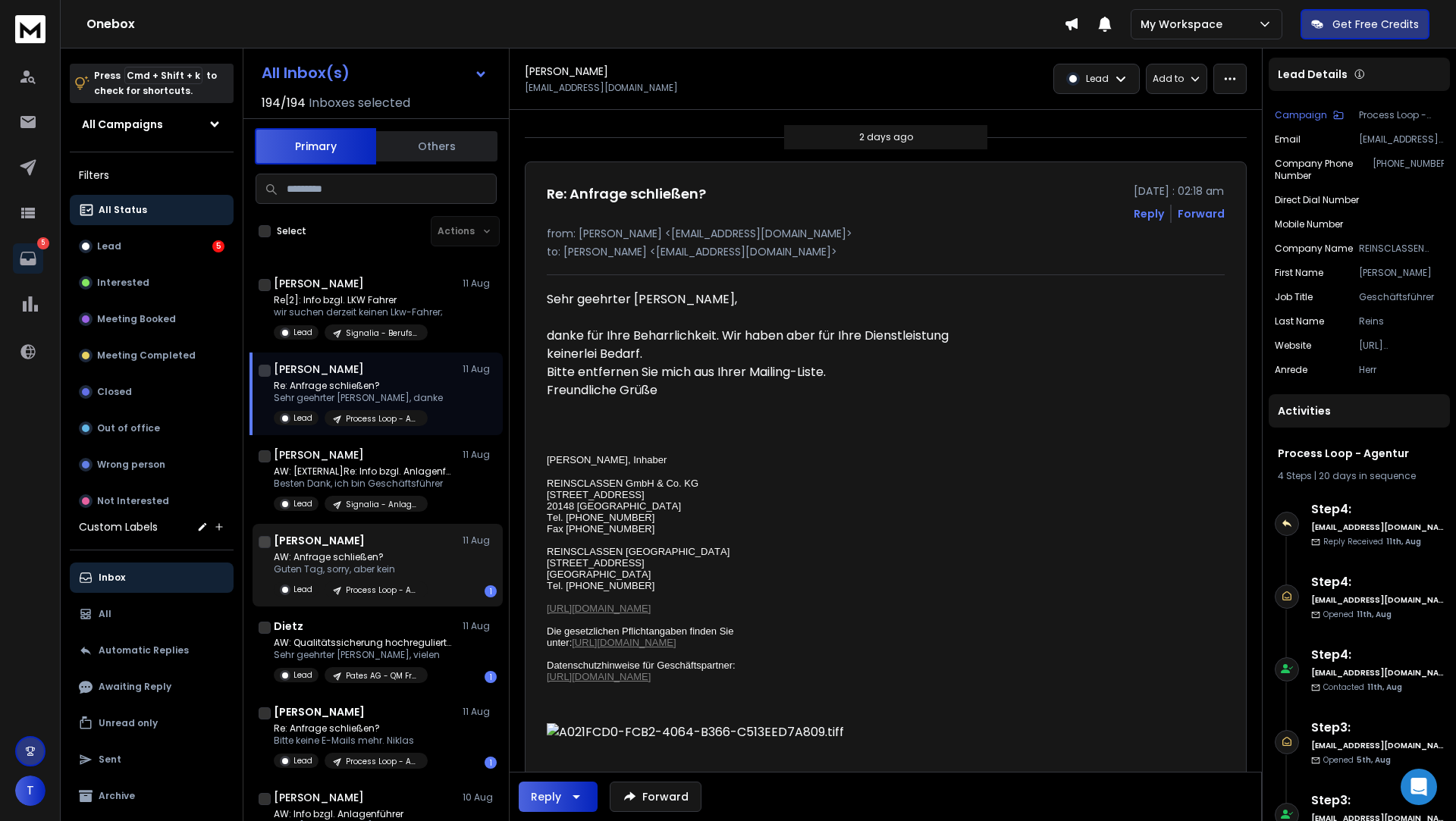
click at [402, 557] on p "AW: Anfrage schließen?" at bounding box center [350, 557] width 154 height 12
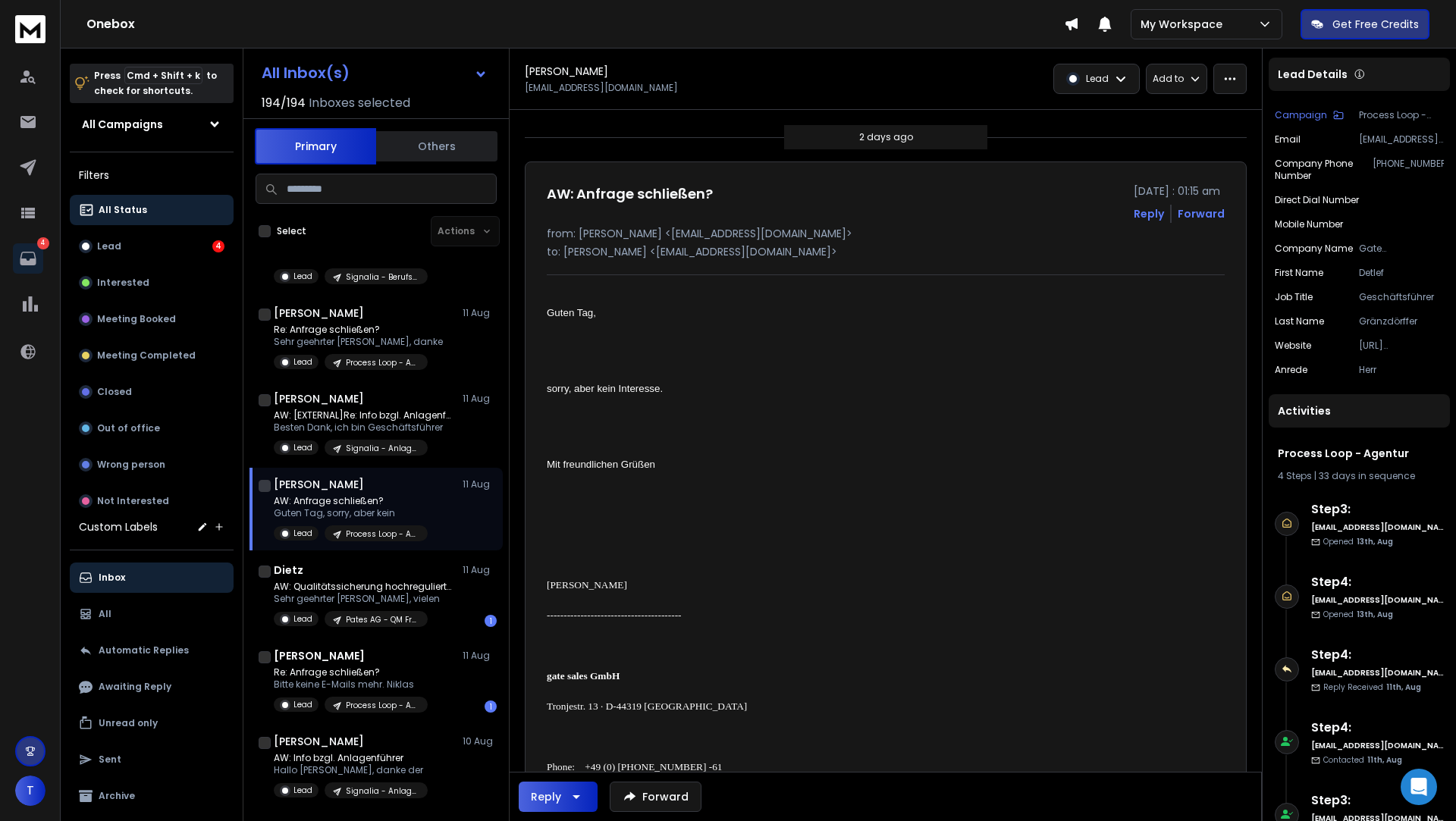
scroll to position [2370, 0]
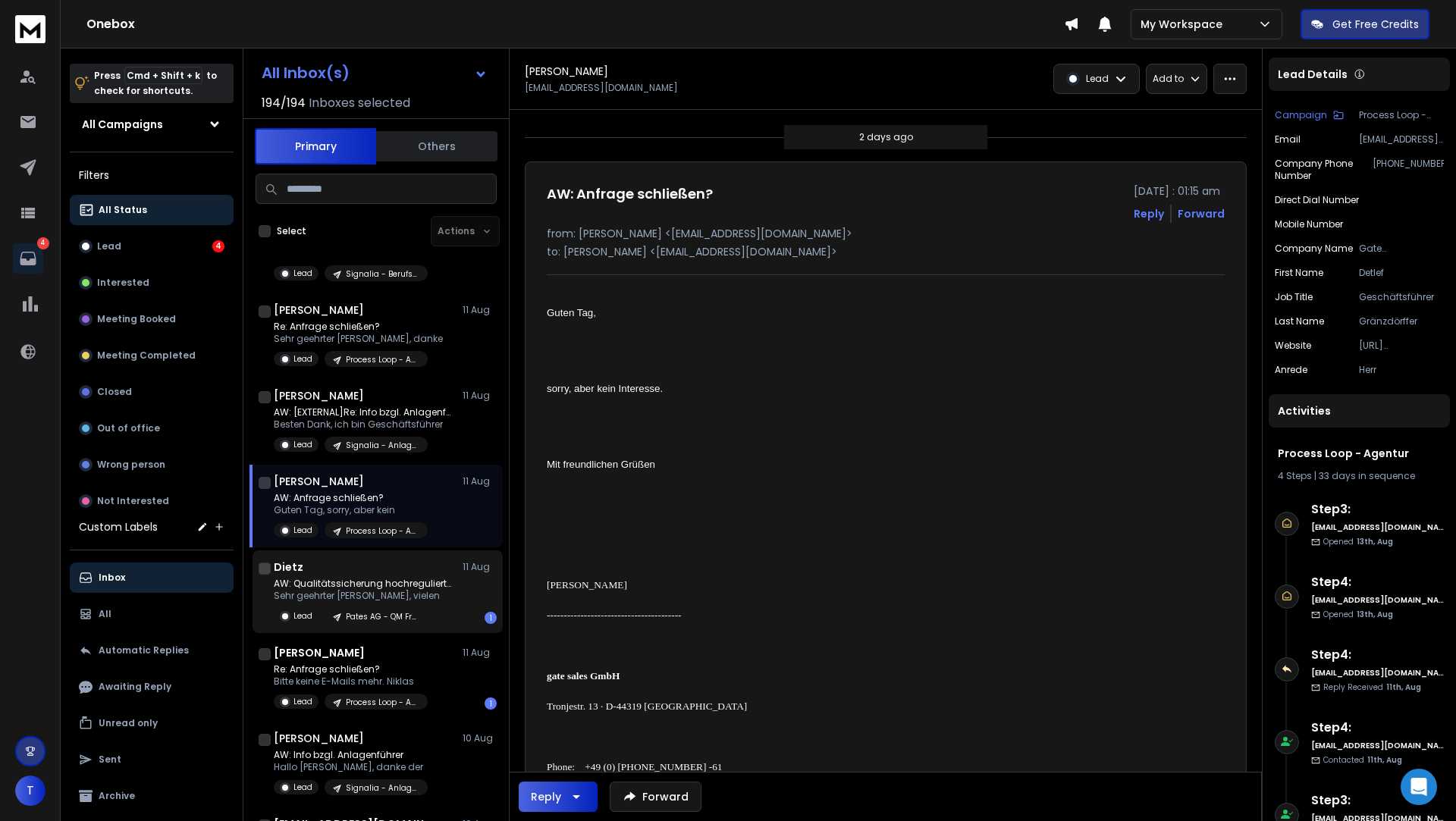
click at [427, 625] on div "Dietz [DATE] AW: Qualitätssicherung hochregulierte Branche Sehr geehrter [PERSO…" at bounding box center [377, 592] width 250 height 83
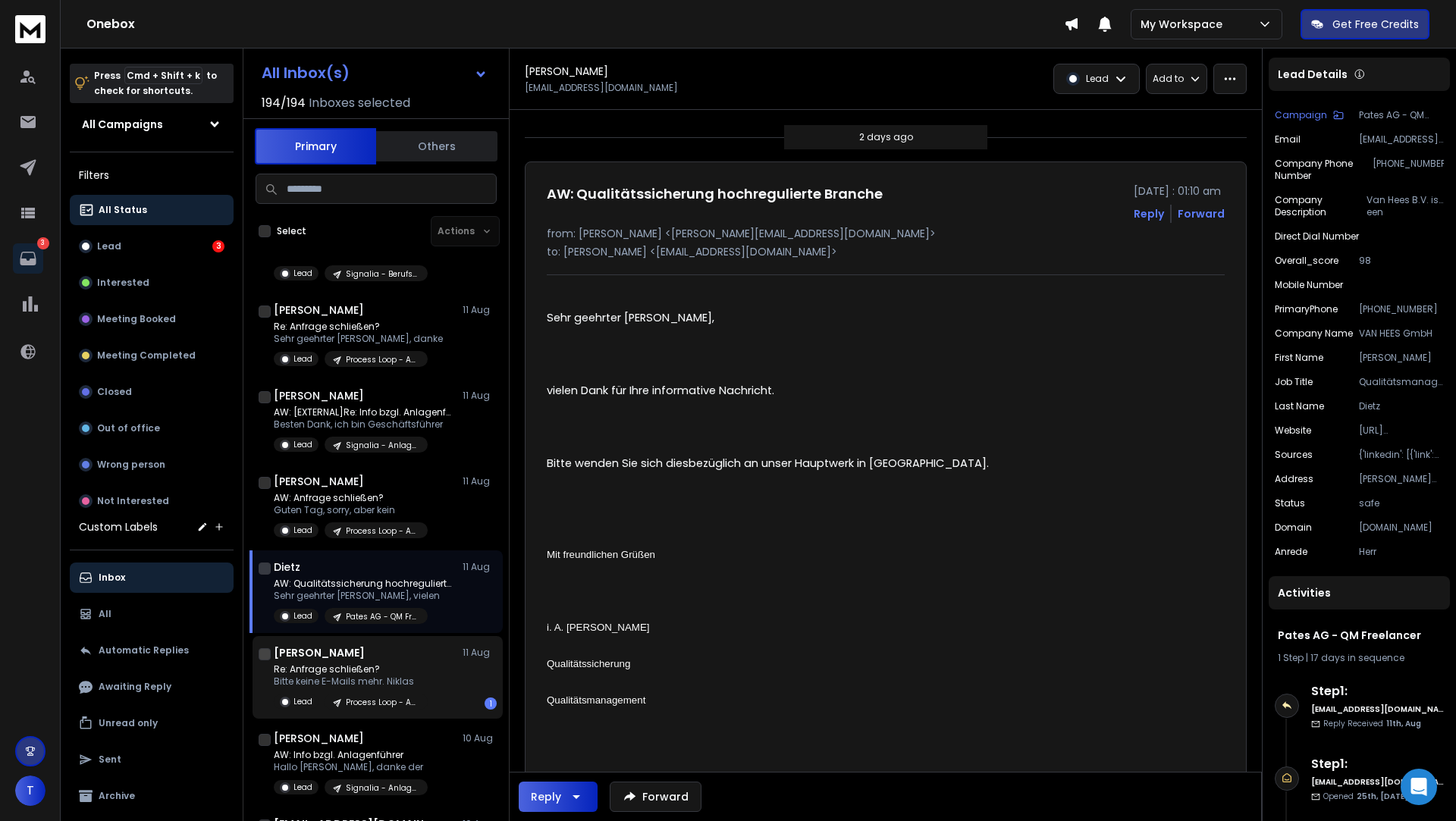
click at [443, 672] on div "Re: Anfrage schließen? Bitte keine E-Mails mehr. [PERSON_NAME] Lead Process Loo…" at bounding box center [385, 686] width 223 height 46
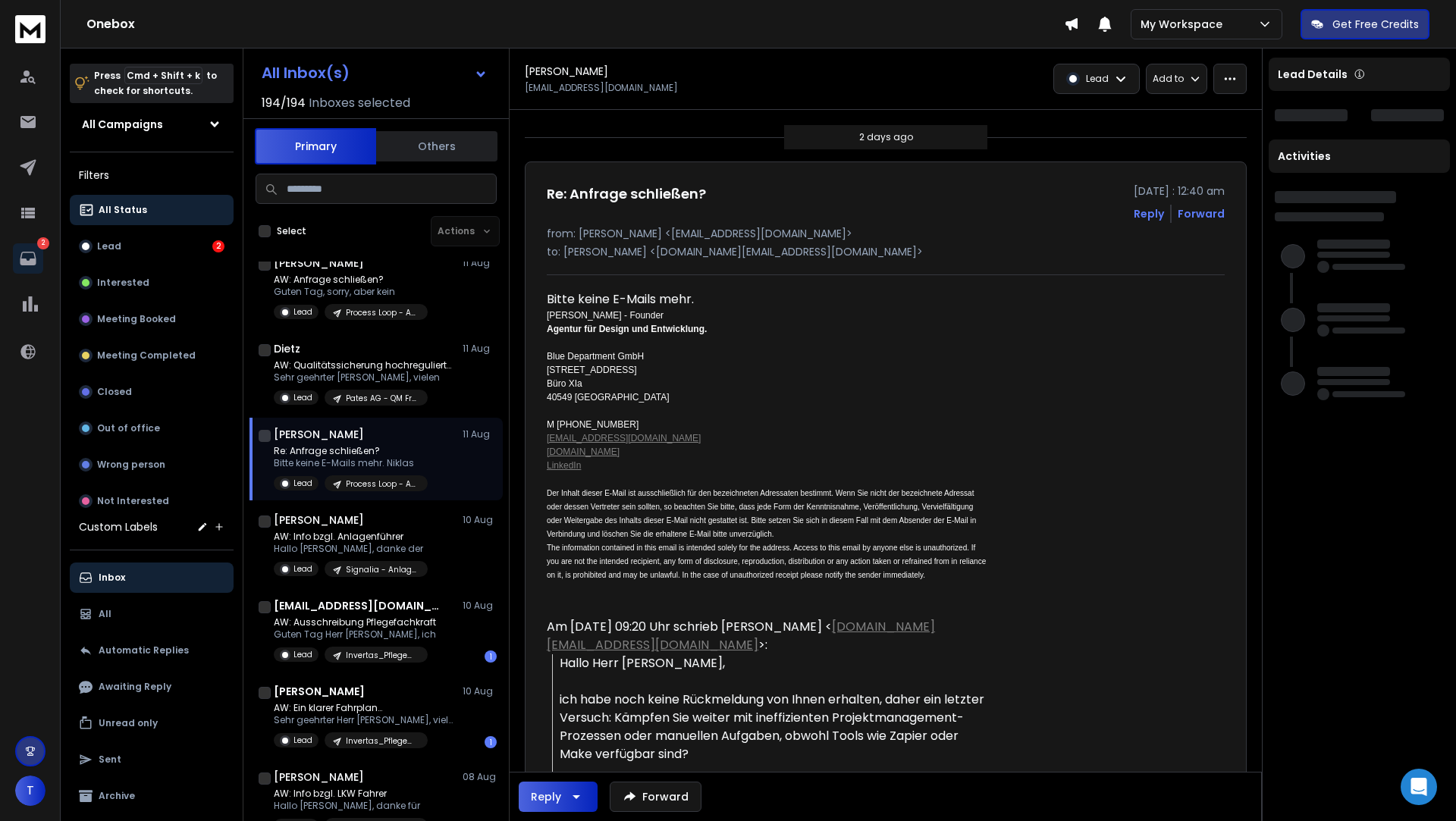
scroll to position [2659, 0]
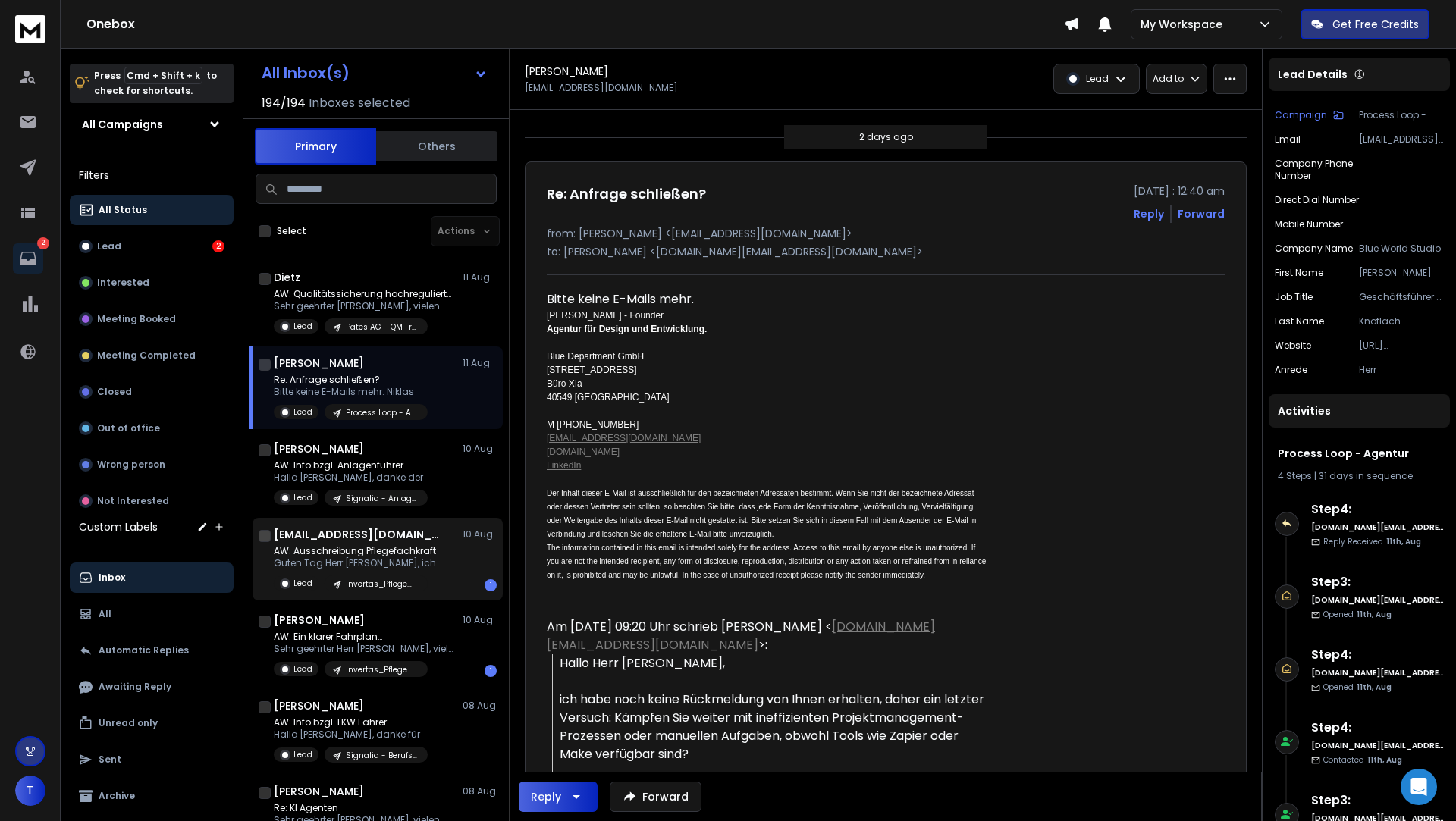
click at [423, 564] on p "Guten Tag Herr [PERSON_NAME], ich" at bounding box center [355, 564] width 163 height 12
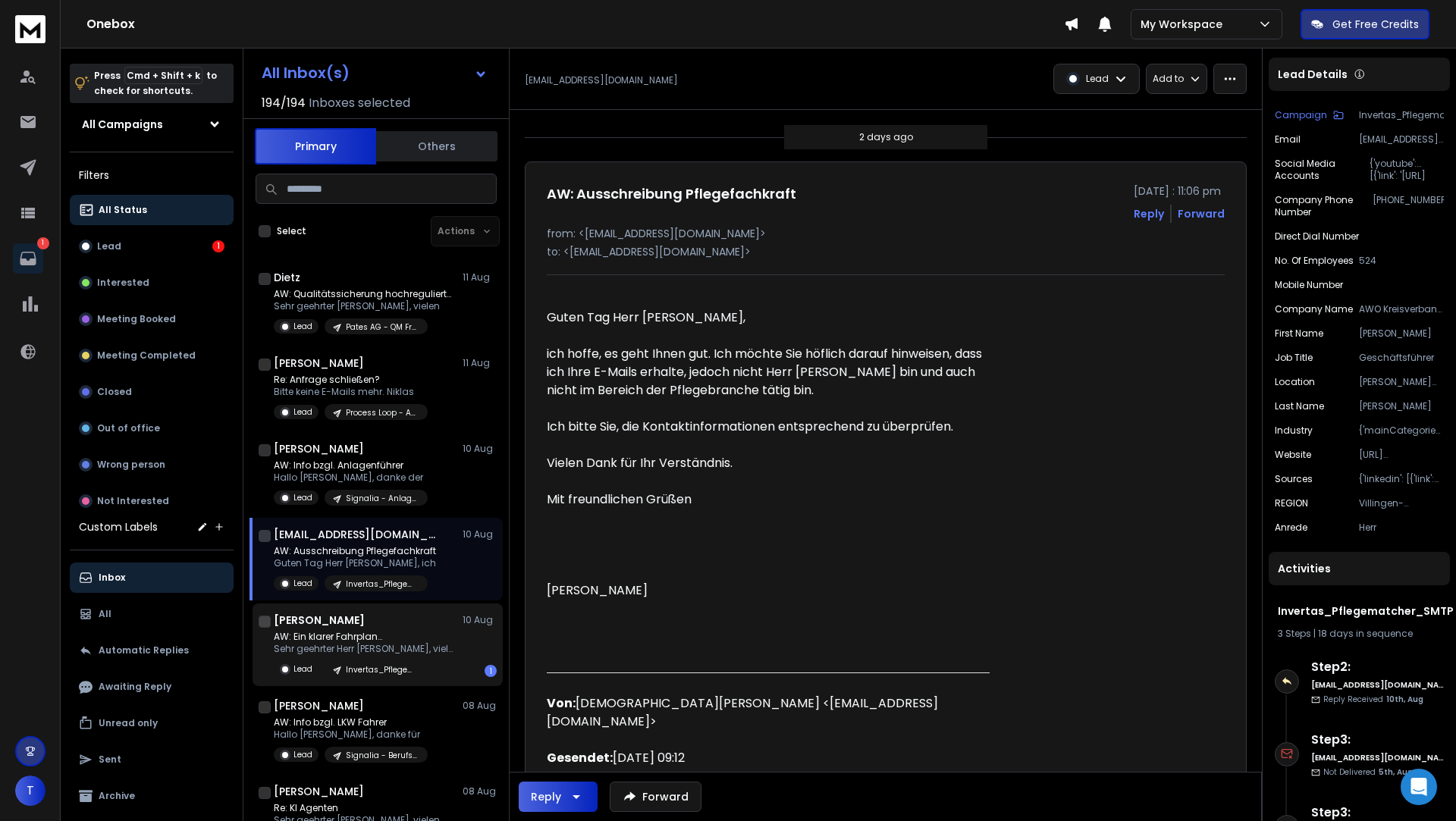
click at [431, 652] on div "AW: Ein klarer Fahrplan… Sehr geehrter Herr [PERSON_NAME], vielen Lead Invertas…" at bounding box center [385, 653] width 223 height 46
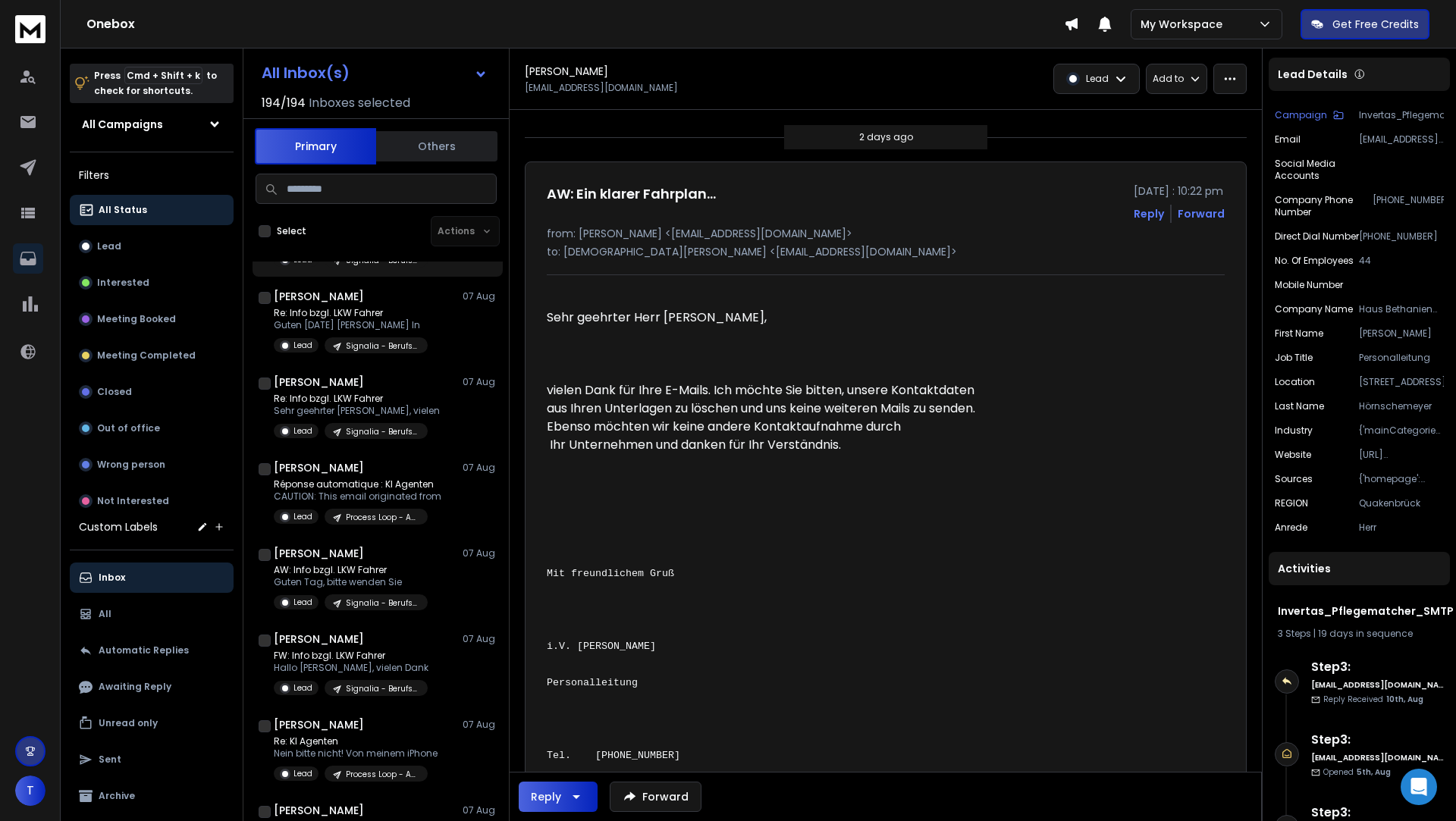
scroll to position [3631, 0]
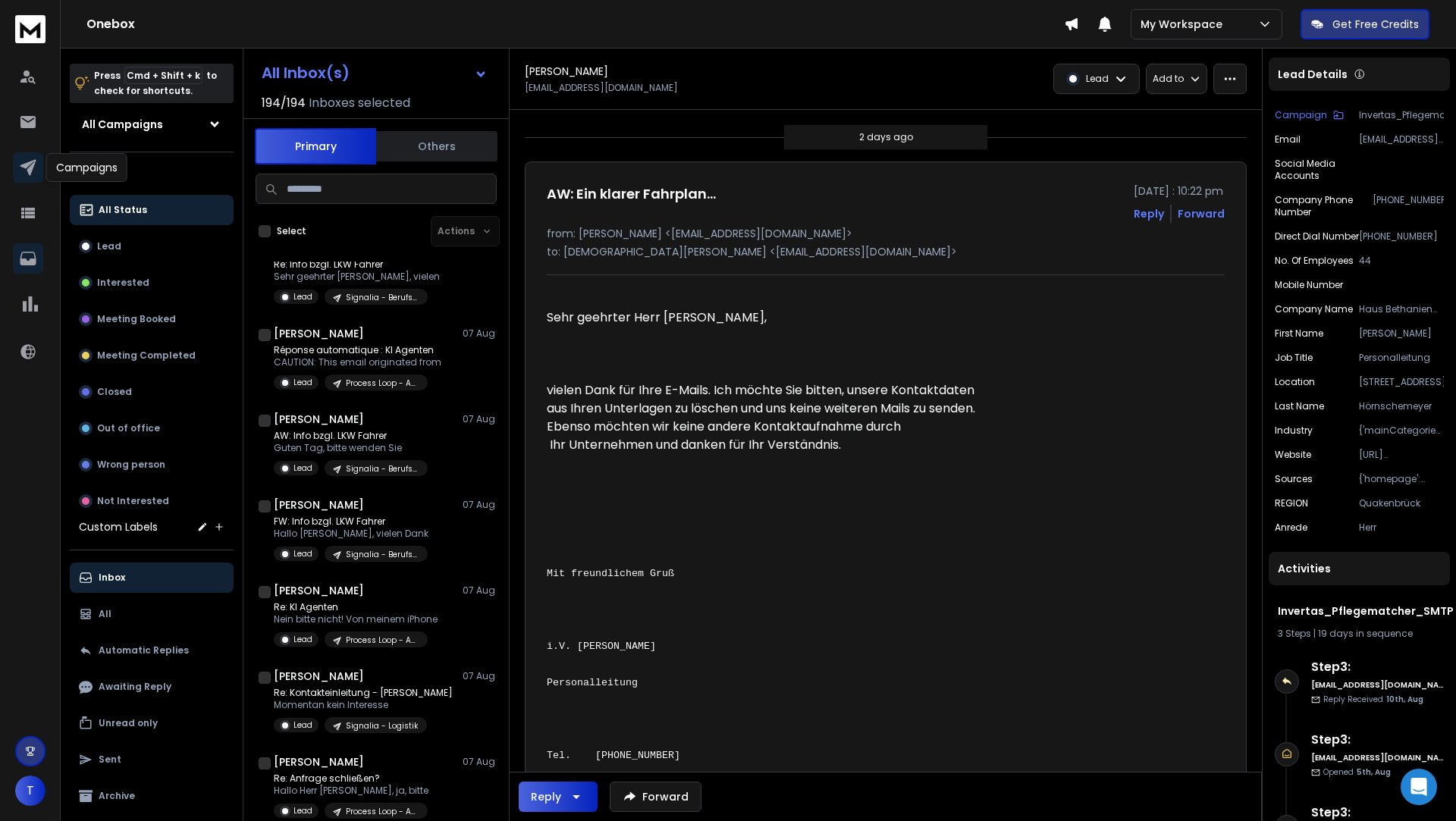
click at [24, 172] on icon at bounding box center [28, 168] width 18 height 18
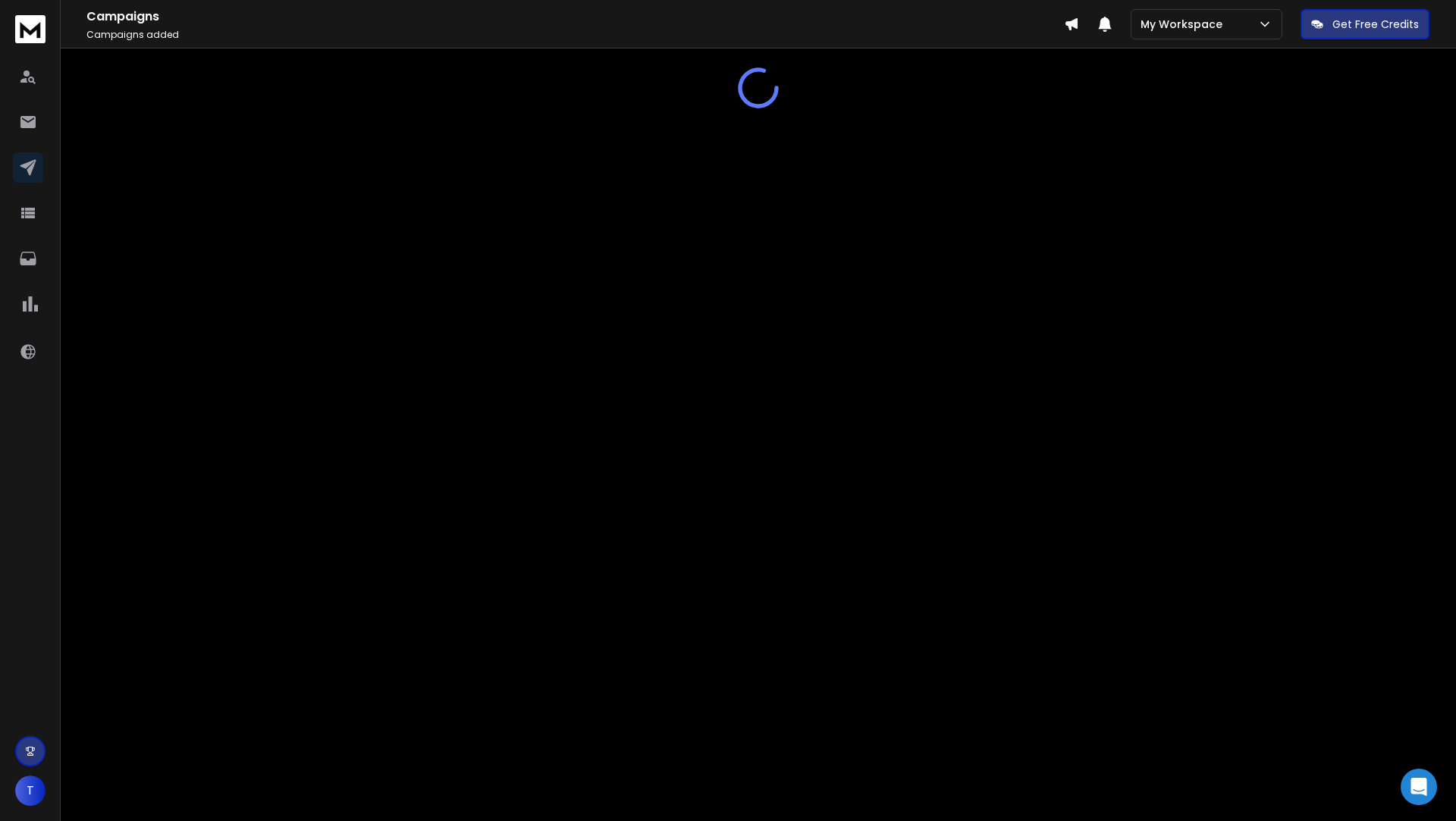
click at [631, 780] on div "Your warmest leads are on your site – Turn visits into conversations Reach Out …" at bounding box center [728, 410] width 1456 height 821
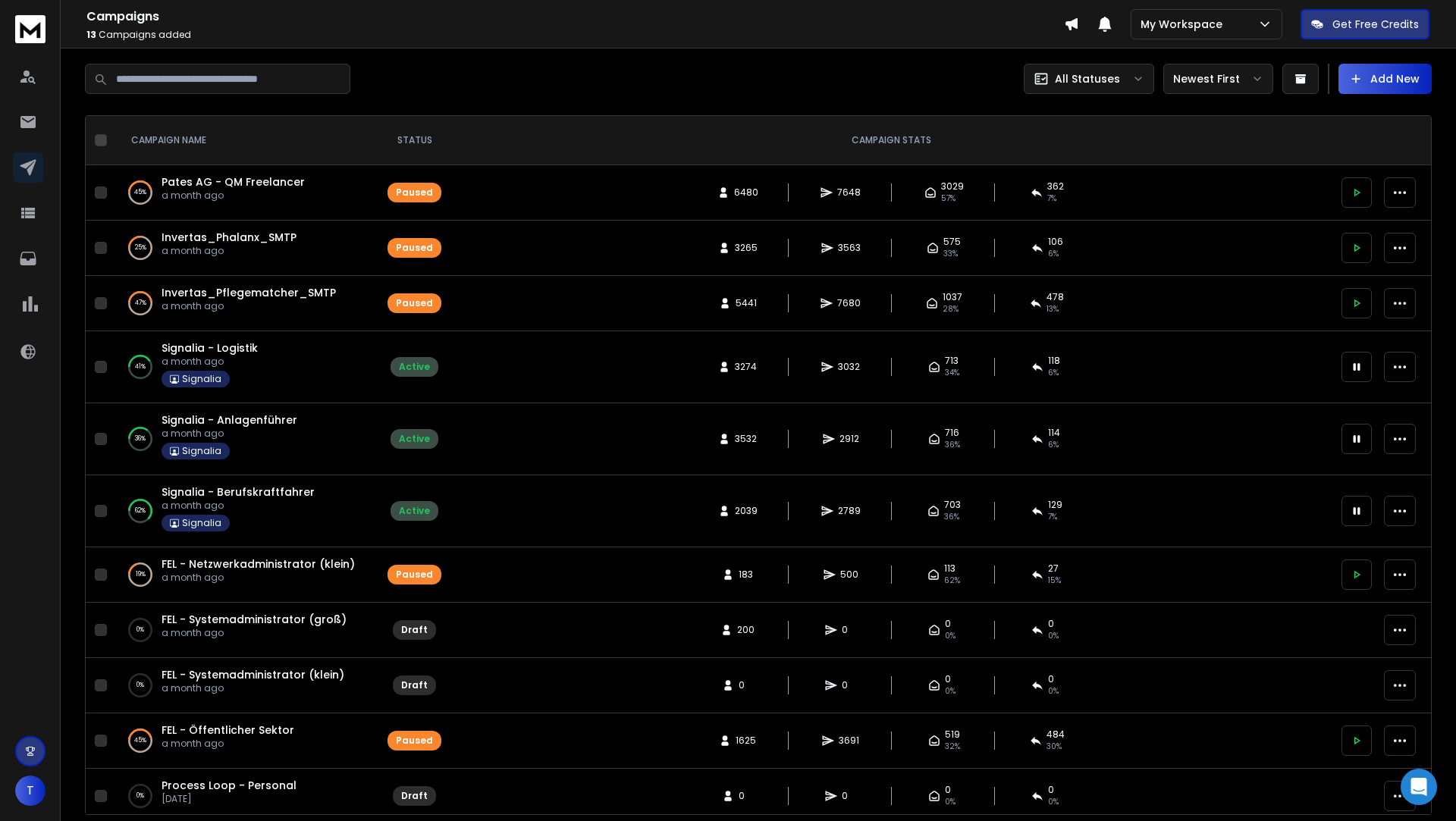
scroll to position [127, 0]
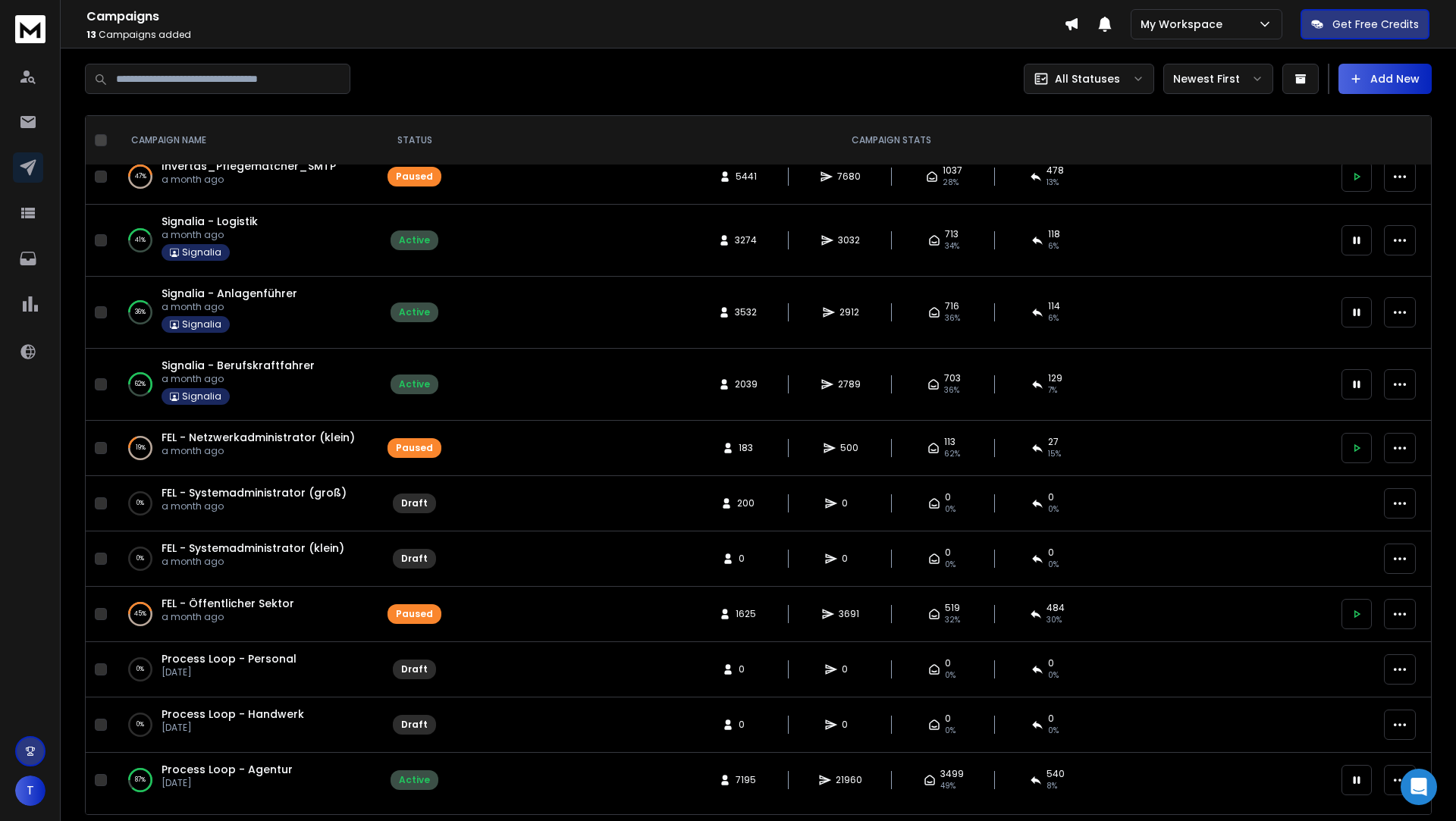
click at [1376, 776] on div at bounding box center [1379, 780] width 74 height 30
click at [1366, 775] on button at bounding box center [1357, 780] width 30 height 30
